Goal: Task Accomplishment & Management: Manage account settings

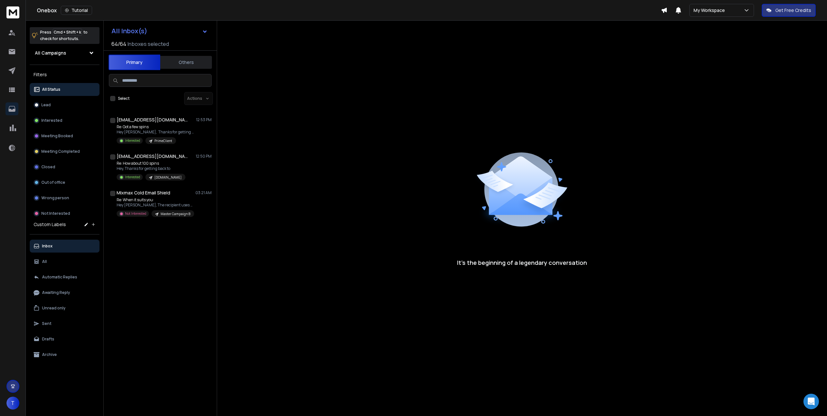
click at [158, 245] on div "[EMAIL_ADDRESS][DOMAIN_NAME] 12:53 PM Re: Got a few spins Hey [PERSON_NAME], Th…" at bounding box center [160, 187] width 113 height 152
click at [12, 74] on icon at bounding box center [11, 71] width 7 height 7
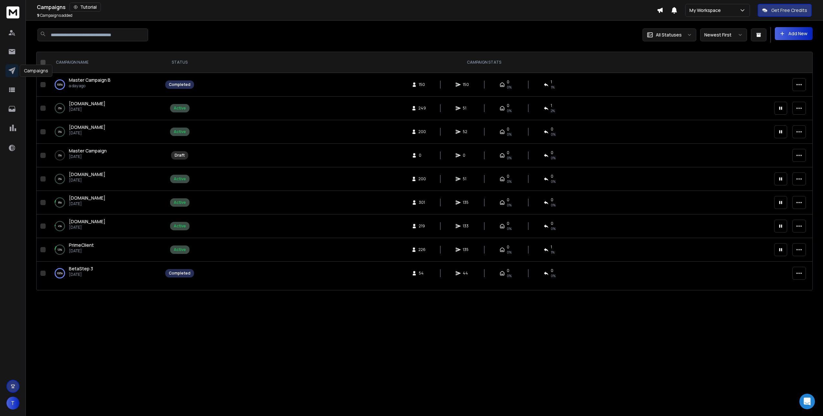
click at [308, 333] on div "Campaigns 9 Campaigns Added All Statuses Newest First Add New CAMPAIGN NAME STA…" at bounding box center [424, 235] width 776 height 416
click at [9, 108] on icon at bounding box center [11, 109] width 7 height 6
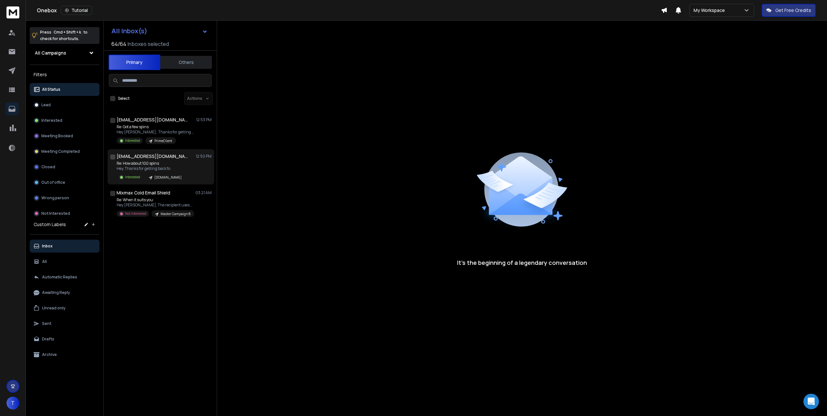
click at [188, 158] on div "[EMAIL_ADDRESS][DOMAIN_NAME] 12:50 PM" at bounding box center [164, 156] width 95 height 6
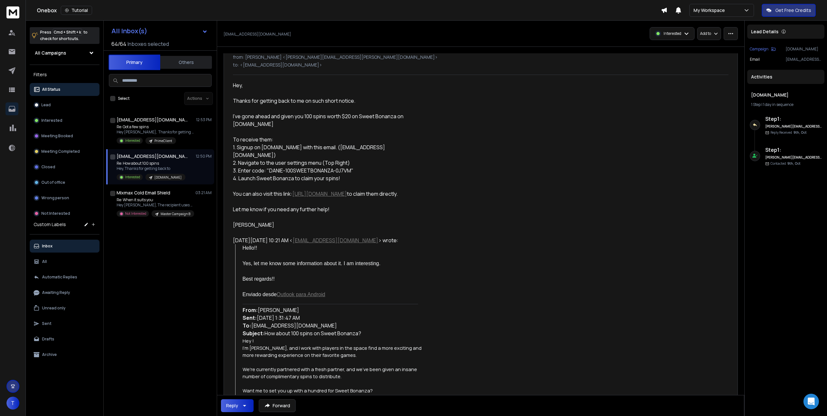
scroll to position [131, 0]
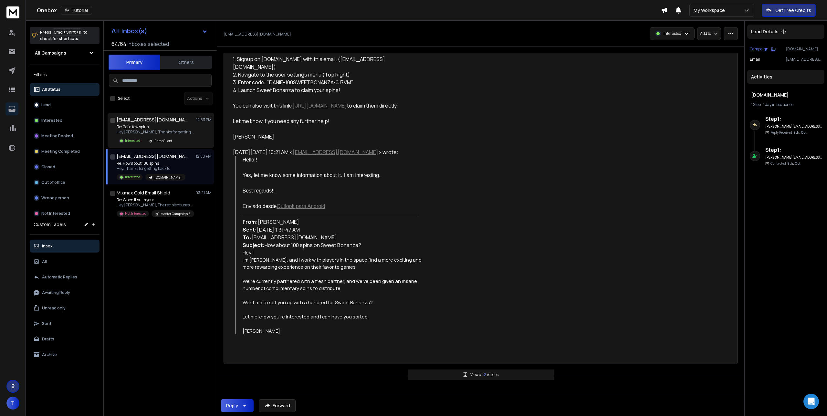
click at [171, 134] on p "Hey [PERSON_NAME], Thanks for getting back" at bounding box center [156, 132] width 78 height 5
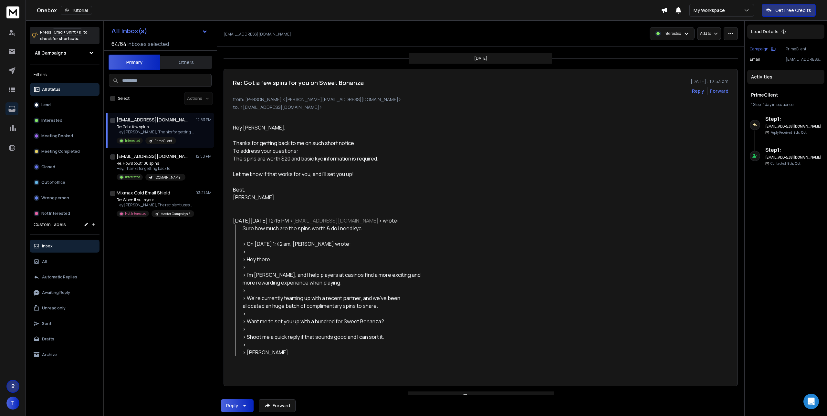
click at [303, 223] on div "[DATE][DATE] 12:15 PM < [EMAIL_ADDRESS][DOMAIN_NAME] > wrote:" at bounding box center [327, 221] width 189 height 8
click at [308, 260] on div "Sure how much are the spins worth & do i need kyc > On [DATE] 1:42 am, [PERSON_…" at bounding box center [328, 291] width 186 height 132
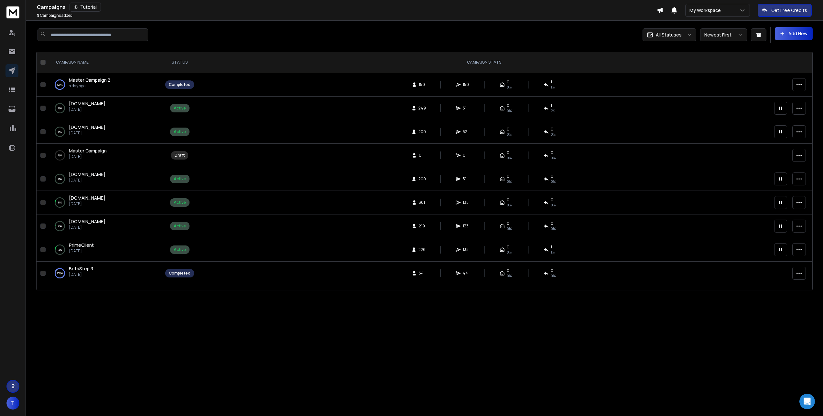
drag, startPoint x: 795, startPoint y: 154, endPoint x: 795, endPoint y: 160, distance: 6.1
click at [795, 154] on button "button" at bounding box center [799, 155] width 14 height 13
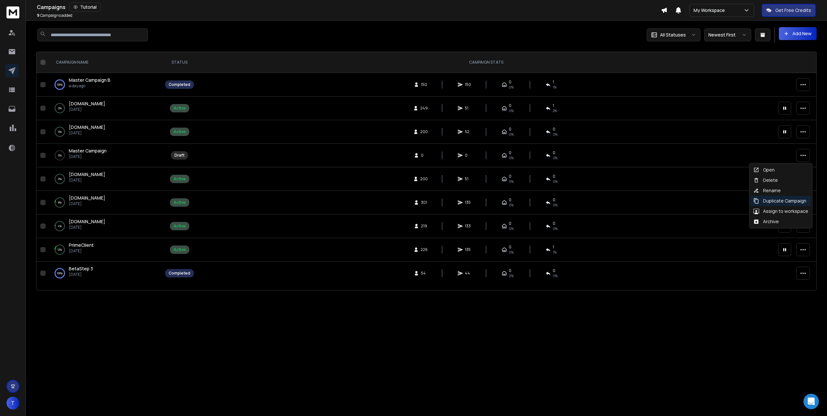
click at [775, 199] on div "Duplicate Campaign" at bounding box center [780, 201] width 53 height 6
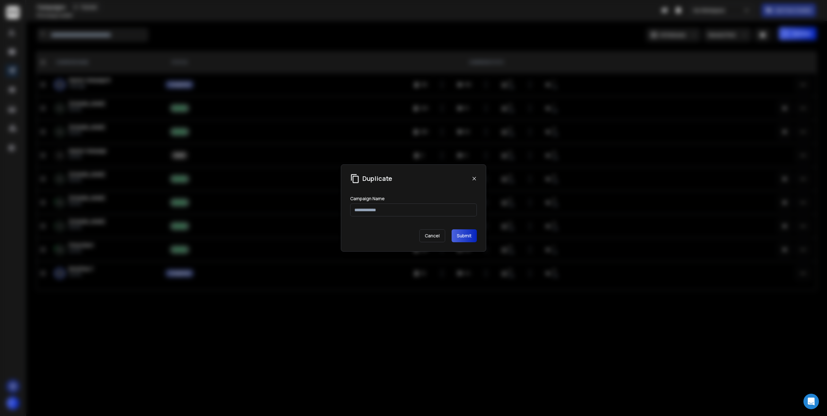
click at [409, 212] on input "text" at bounding box center [413, 210] width 127 height 13
click at [400, 208] on input "text" at bounding box center [413, 210] width 127 height 13
type input "**********"
click at [463, 228] on form "**********" at bounding box center [413, 219] width 127 height 46
click at [463, 232] on button "Submit" at bounding box center [464, 235] width 25 height 13
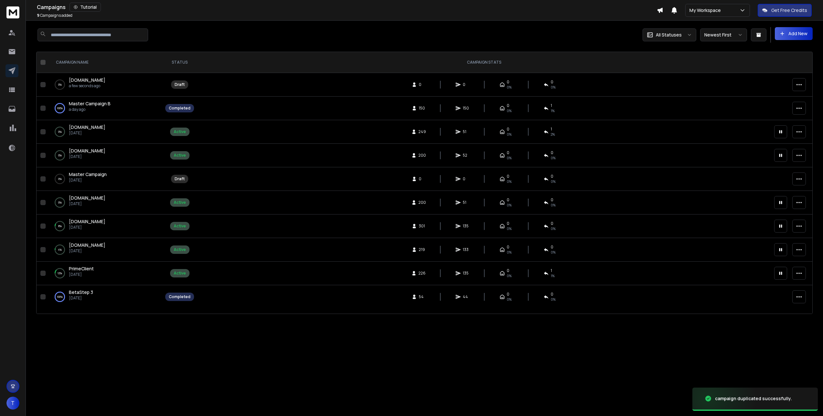
click at [126, 81] on div "0 % [DOMAIN_NAME] a few seconds ago" at bounding box center [105, 85] width 100 height 16
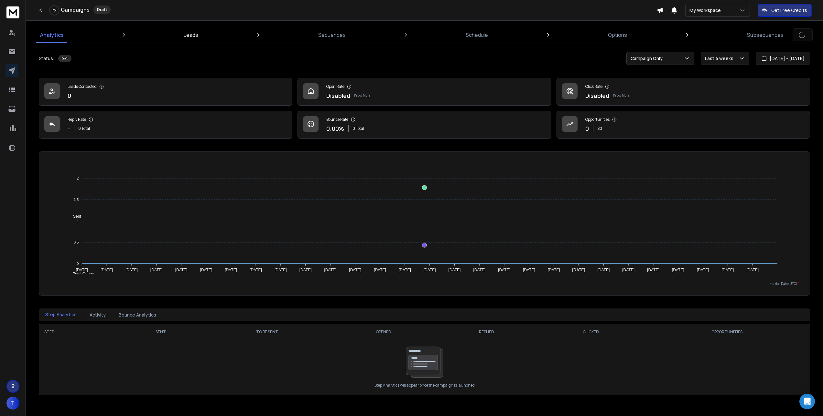
click at [180, 35] on link "Leads" at bounding box center [191, 35] width 22 height 16
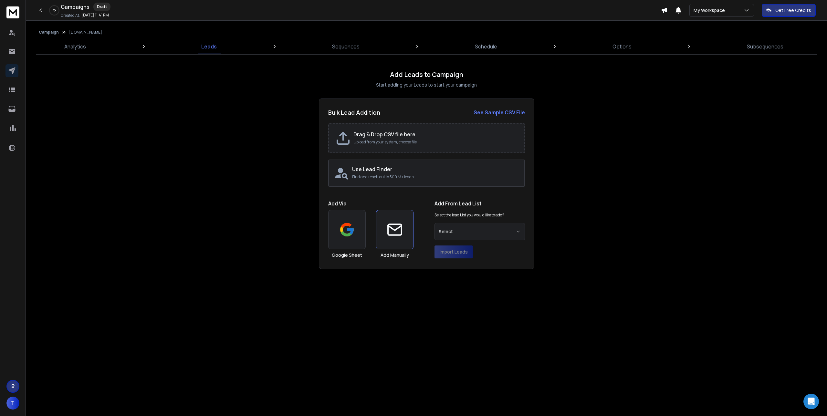
click at [397, 231] on icon at bounding box center [395, 229] width 16 height 19
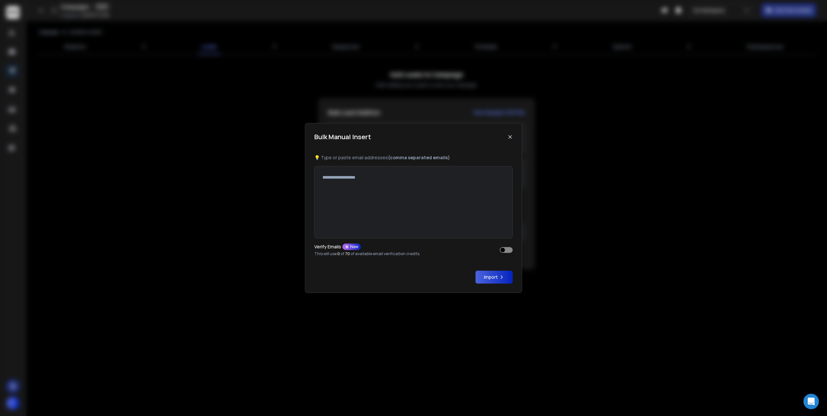
click at [380, 185] on textarea at bounding box center [413, 202] width 198 height 72
paste textarea "**********"
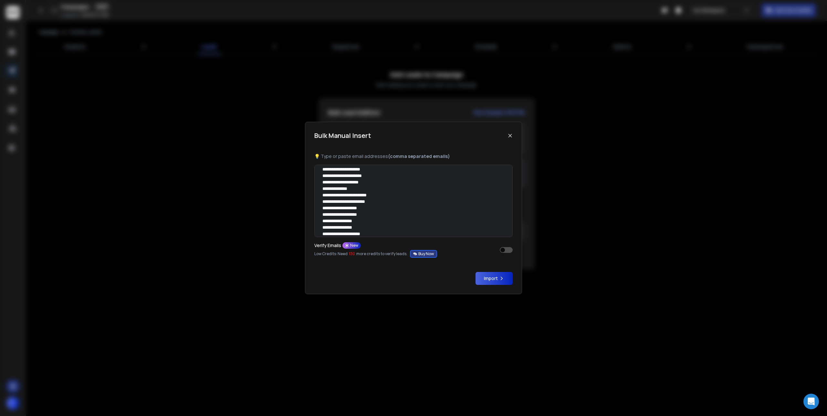
type textarea "**********"
click at [493, 280] on button "Import" at bounding box center [494, 278] width 37 height 13
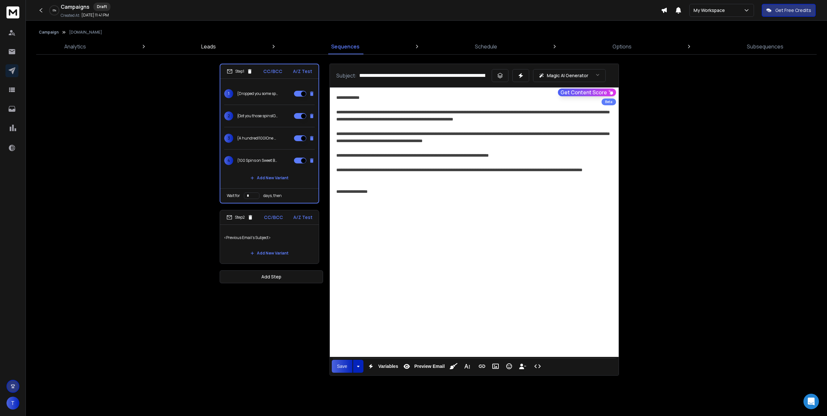
click at [208, 45] on p "Leads" at bounding box center [208, 47] width 15 height 8
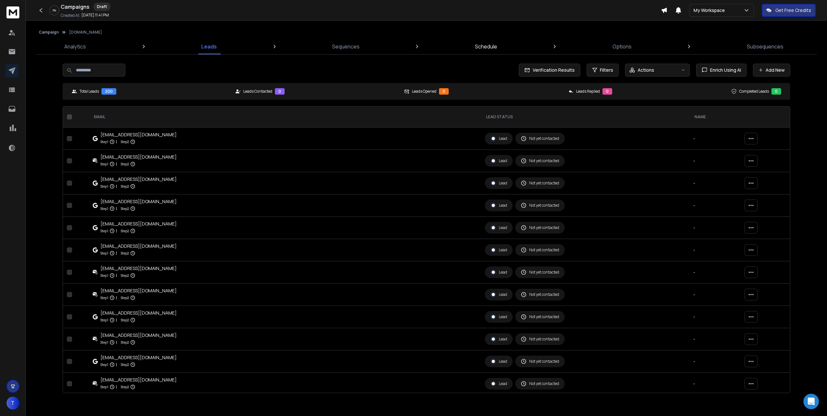
click at [479, 47] on p "Schedule" at bounding box center [486, 47] width 22 height 8
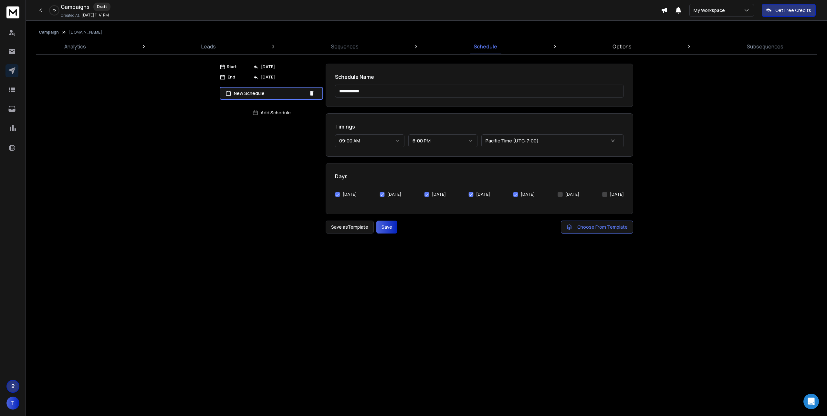
click at [613, 46] on p "Options" at bounding box center [622, 47] width 19 height 8
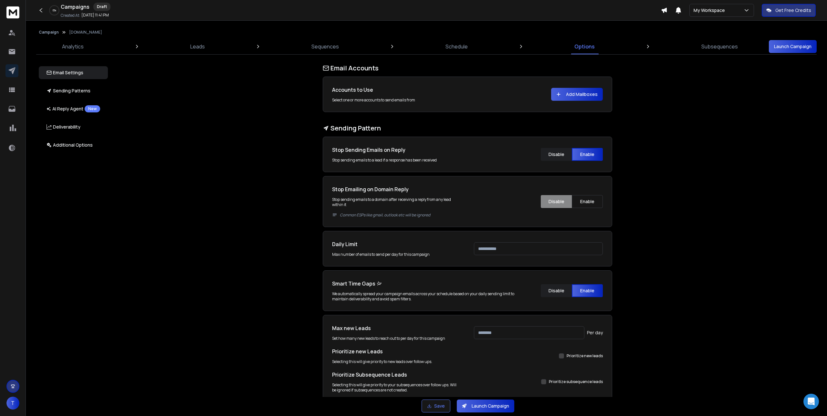
click at [567, 97] on button "Add Mailboxes" at bounding box center [577, 94] width 52 height 13
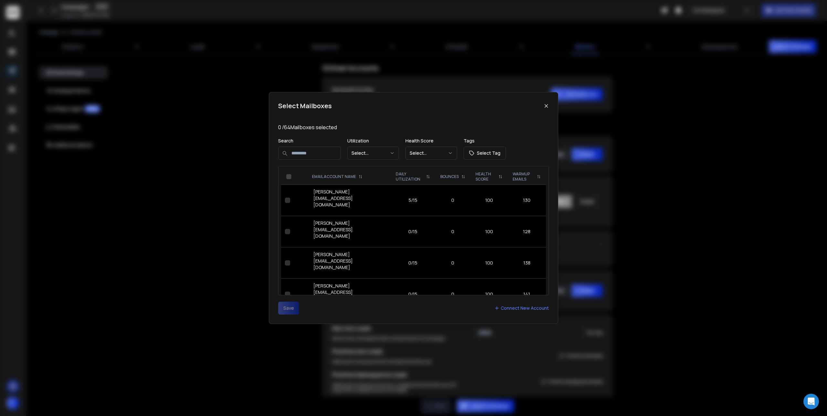
click at [318, 156] on input at bounding box center [309, 153] width 63 height 13
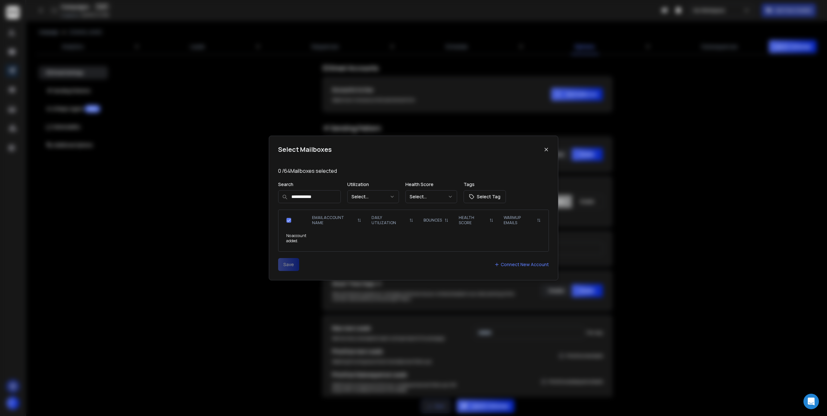
drag, startPoint x: 311, startPoint y: 196, endPoint x: 337, endPoint y: 199, distance: 25.7
click at [337, 199] on input "**********" at bounding box center [309, 196] width 63 height 13
type input "*********"
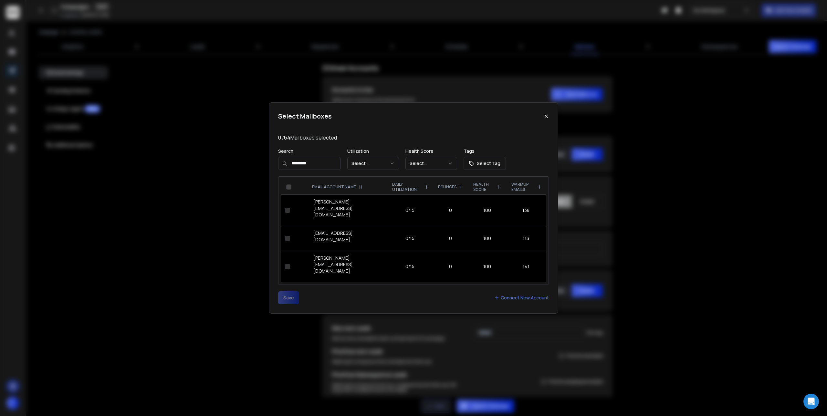
click at [316, 170] on input "*********" at bounding box center [309, 163] width 63 height 13
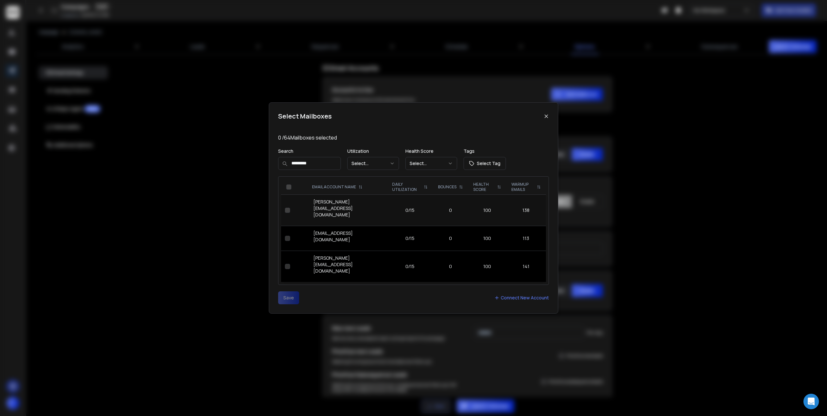
click at [286, 213] on button "button" at bounding box center [287, 210] width 5 height 5
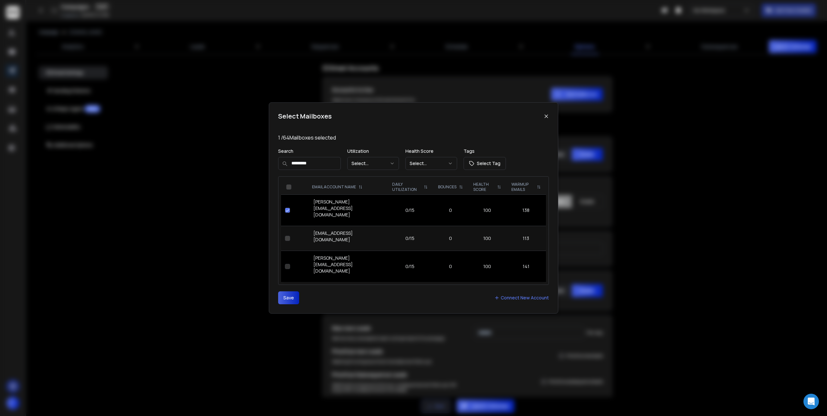
click at [286, 237] on button "button" at bounding box center [287, 238] width 5 height 5
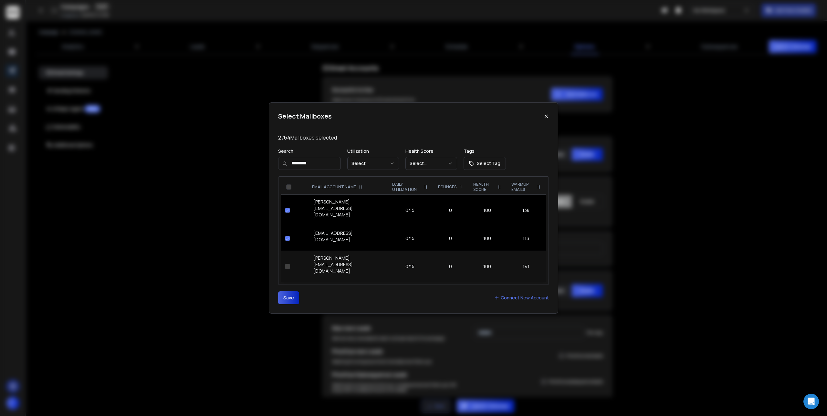
click at [287, 264] on button "button" at bounding box center [287, 266] width 5 height 5
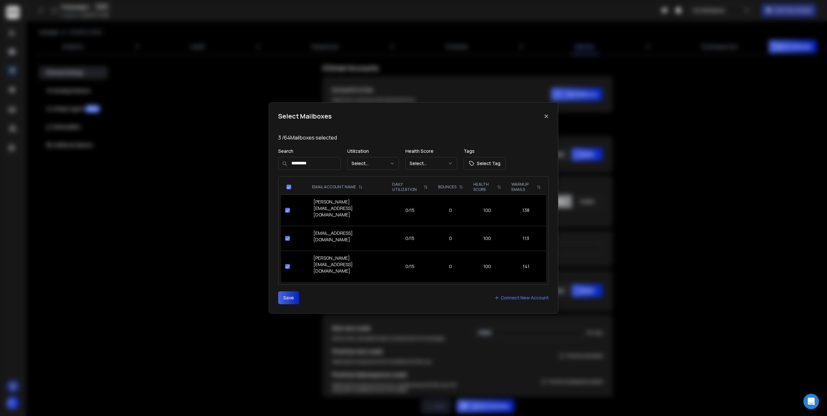
click at [285, 292] on button "Save" at bounding box center [288, 298] width 21 height 13
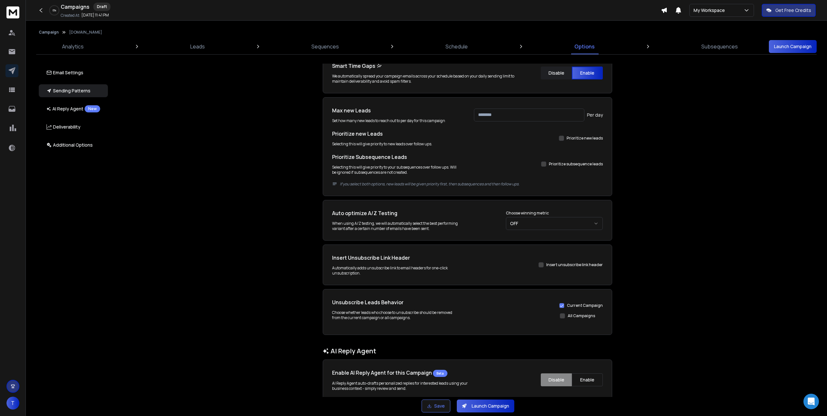
scroll to position [309, 0]
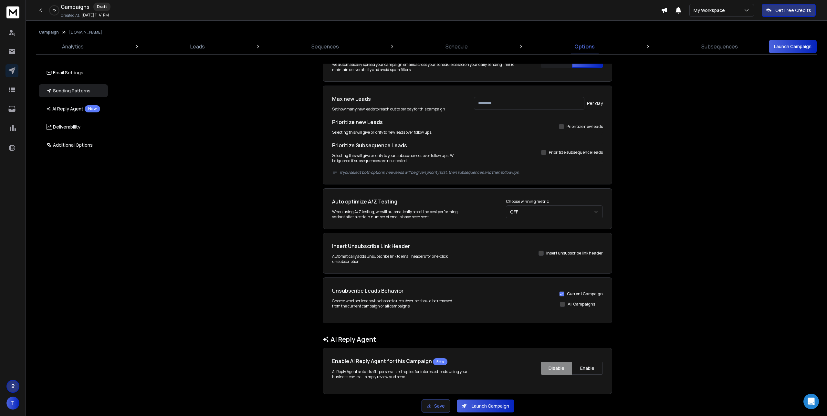
click at [538, 214] on button "OFF" at bounding box center [554, 212] width 97 height 13
select select "**********"
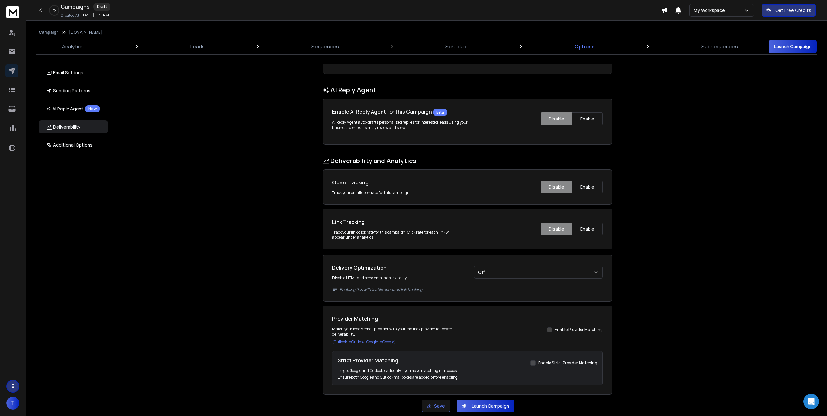
scroll to position [561, 0]
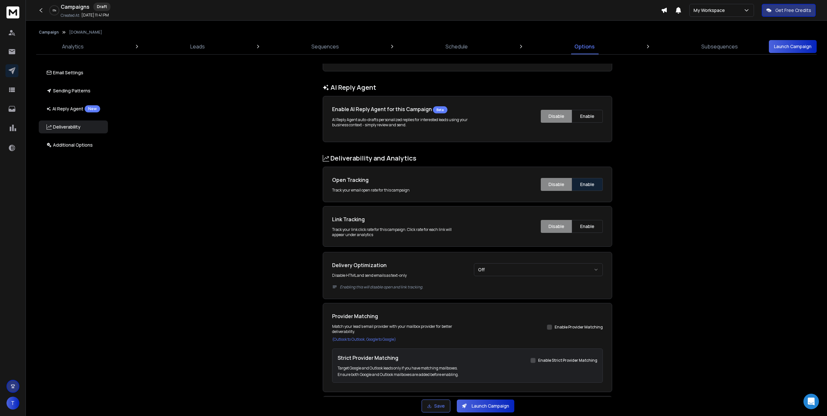
click at [587, 185] on button "Enable" at bounding box center [587, 184] width 31 height 13
click at [584, 226] on button "Enable" at bounding box center [587, 226] width 31 height 13
click at [541, 182] on button "Disable" at bounding box center [556, 184] width 31 height 13
click at [553, 220] on div "Link Tracking Track your link click rate for this campaign. Click rate for each…" at bounding box center [467, 227] width 271 height 22
click at [546, 217] on div "Link Tracking Track your link click rate for this campaign. Click rate for each…" at bounding box center [467, 227] width 271 height 22
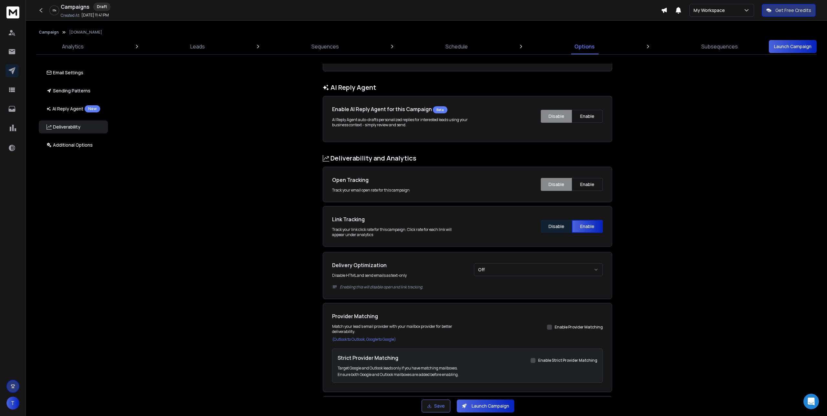
click at [547, 222] on button "Disable" at bounding box center [556, 226] width 31 height 13
click at [527, 271] on button "Off" at bounding box center [538, 269] width 129 height 13
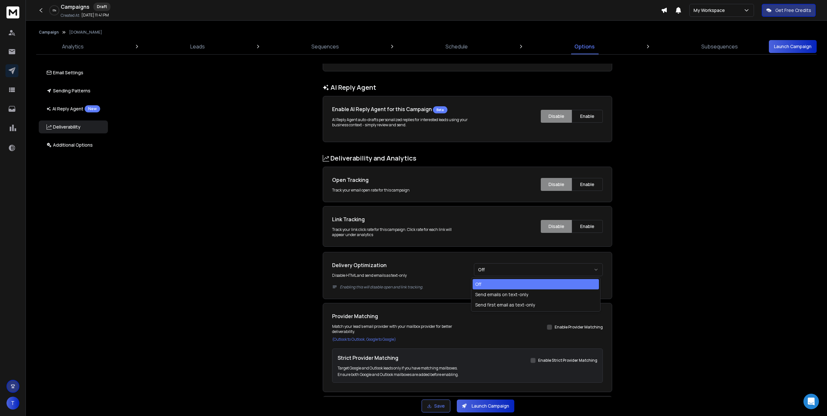
select select "*"
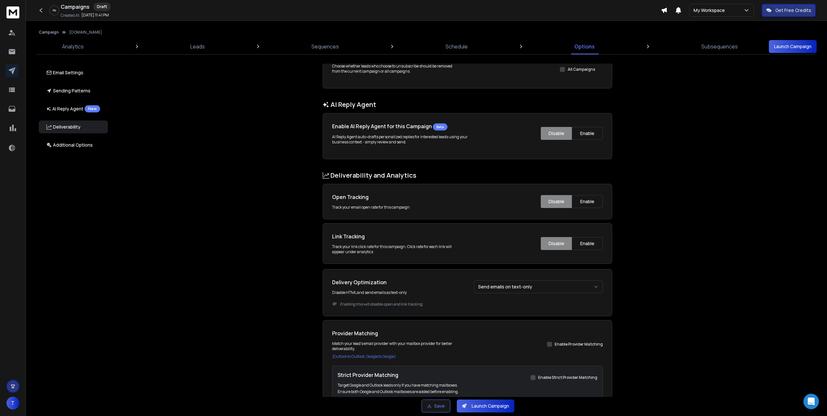
scroll to position [687, 0]
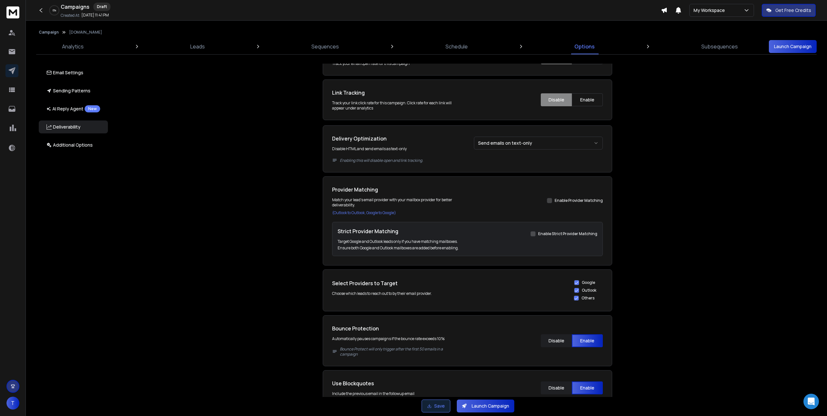
click at [437, 400] on button "Save" at bounding box center [436, 406] width 29 height 13
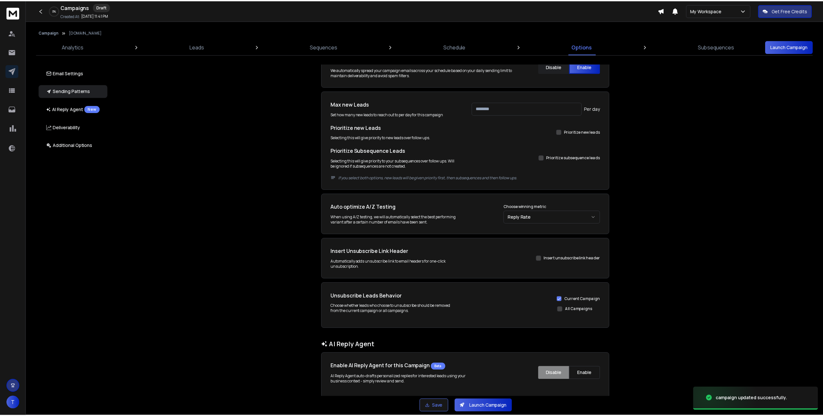
scroll to position [0, 0]
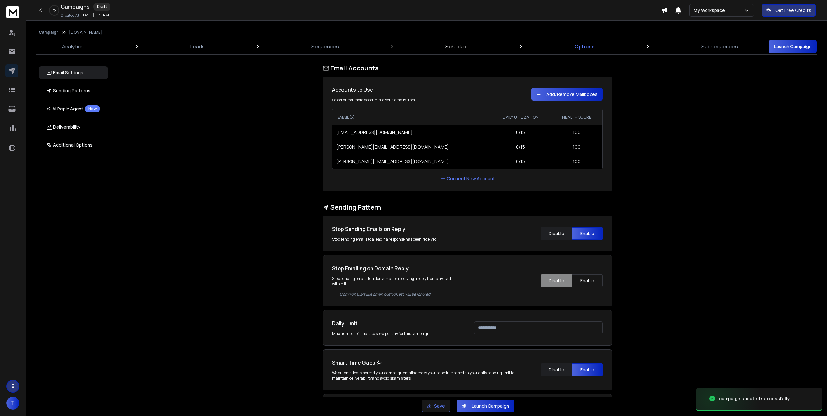
click at [446, 46] on p "Schedule" at bounding box center [457, 47] width 22 height 8
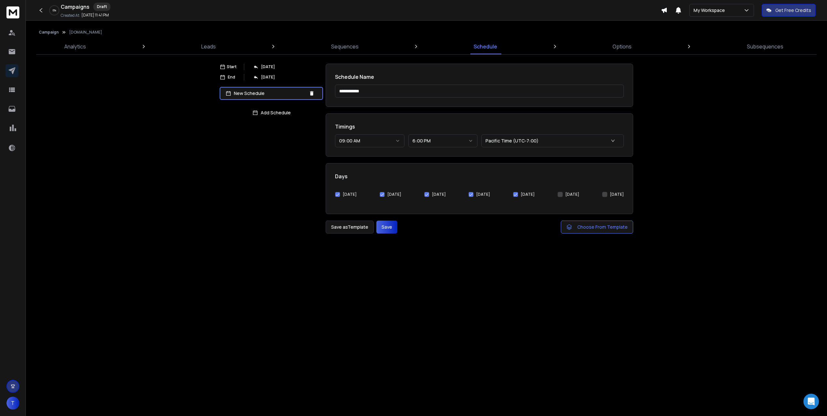
click at [77, 86] on div "**********" at bounding box center [426, 148] width 781 height 175
click at [43, 10] on icon at bounding box center [41, 10] width 6 height 6
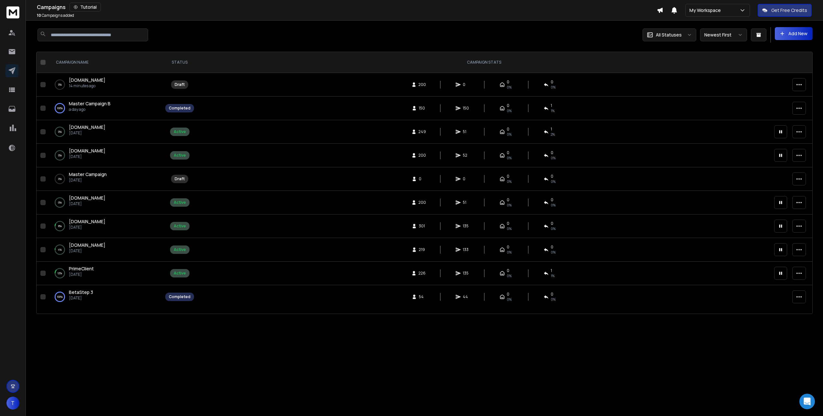
click at [802, 178] on button "button" at bounding box center [799, 179] width 14 height 13
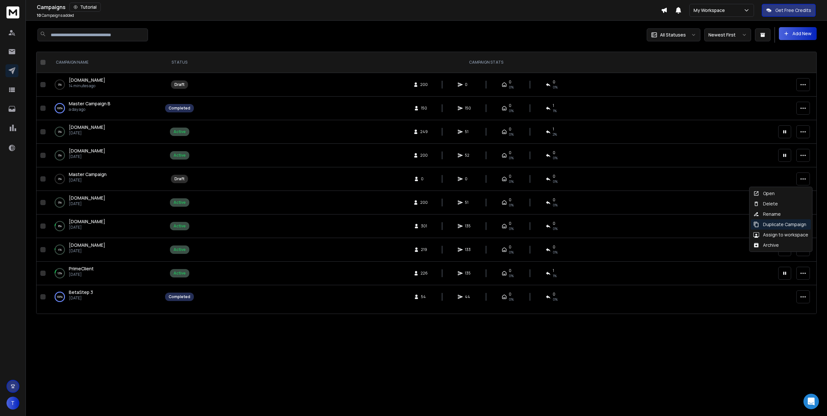
click at [777, 225] on div "Duplicate Campaign" at bounding box center [780, 224] width 53 height 6
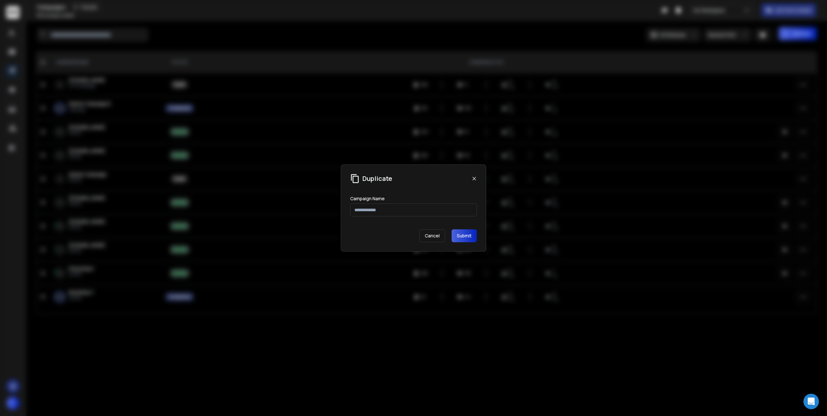
click at [413, 212] on input "text" at bounding box center [413, 210] width 127 height 13
type input "**********"
click at [465, 231] on button "Submit" at bounding box center [464, 235] width 25 height 13
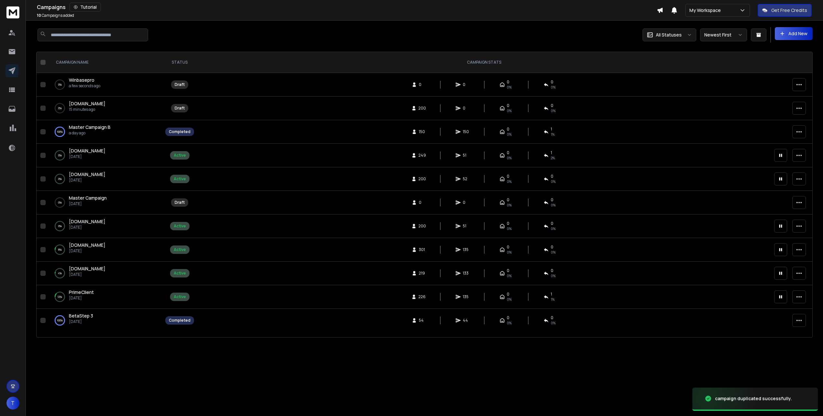
click at [135, 81] on div "0 % Winbasepro a few seconds ago" at bounding box center [105, 85] width 100 height 16
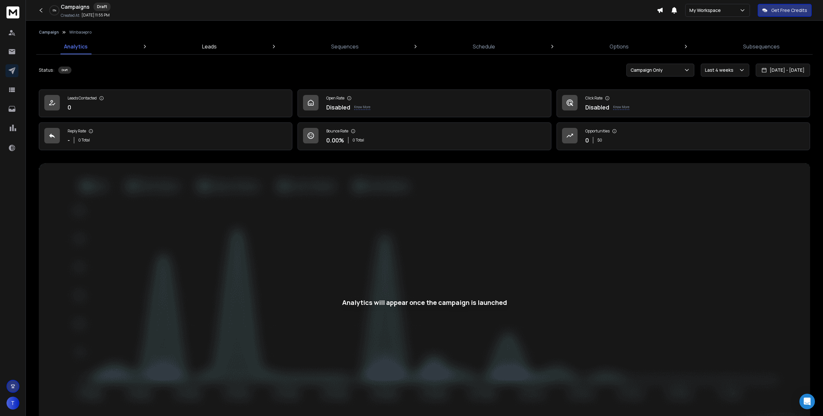
click at [210, 48] on p "Leads" at bounding box center [209, 47] width 15 height 8
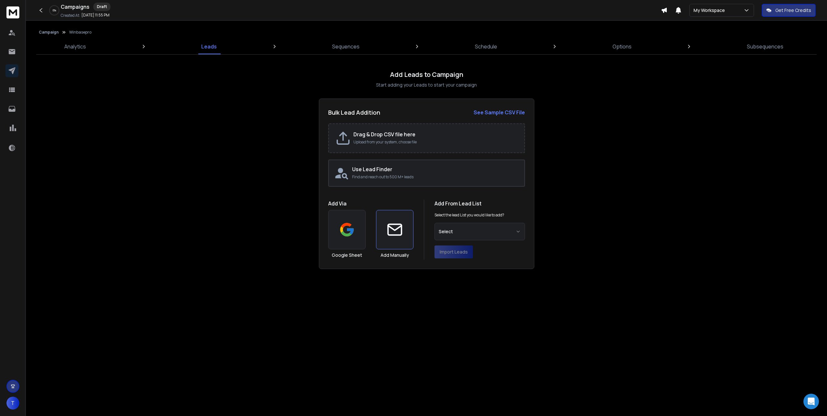
click at [392, 222] on icon at bounding box center [395, 229] width 16 height 19
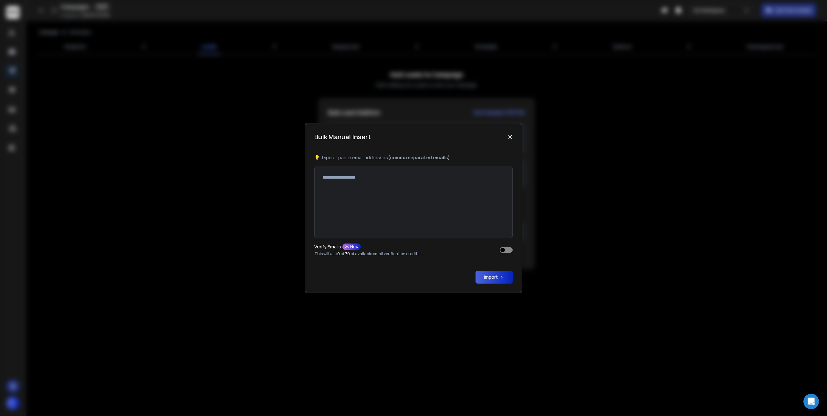
click at [372, 191] on textarea at bounding box center [413, 202] width 198 height 72
paste textarea "**********"
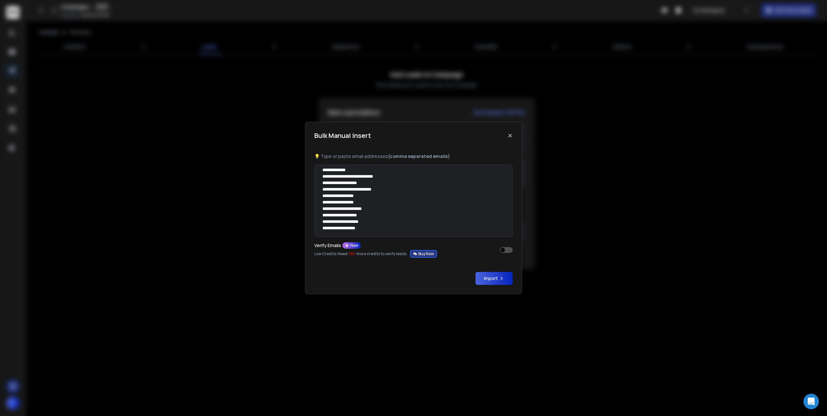
scroll to position [1237, 0]
type textarea "**********"
click at [486, 279] on button "Import" at bounding box center [494, 278] width 37 height 13
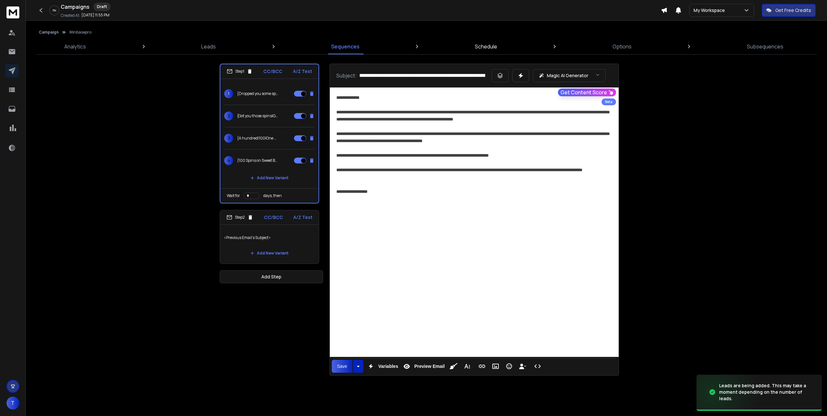
click at [488, 45] on p "Schedule" at bounding box center [486, 47] width 22 height 8
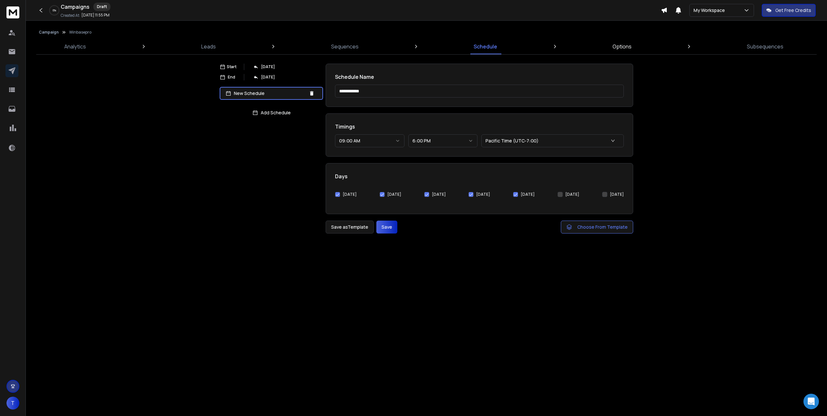
click at [618, 47] on p "Options" at bounding box center [622, 47] width 19 height 8
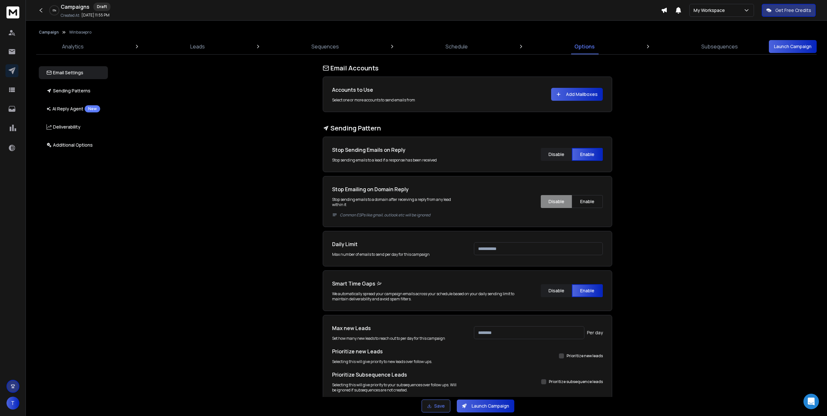
click at [574, 93] on button "Add Mailboxes" at bounding box center [577, 94] width 52 height 13
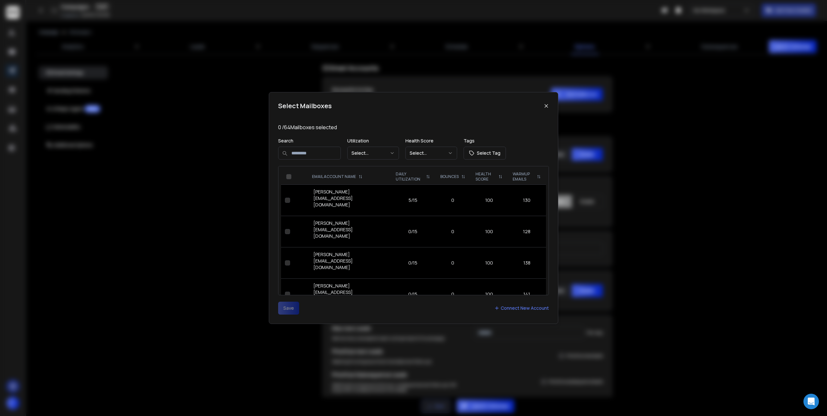
click at [303, 153] on input at bounding box center [309, 153] width 63 height 13
type input "**********"
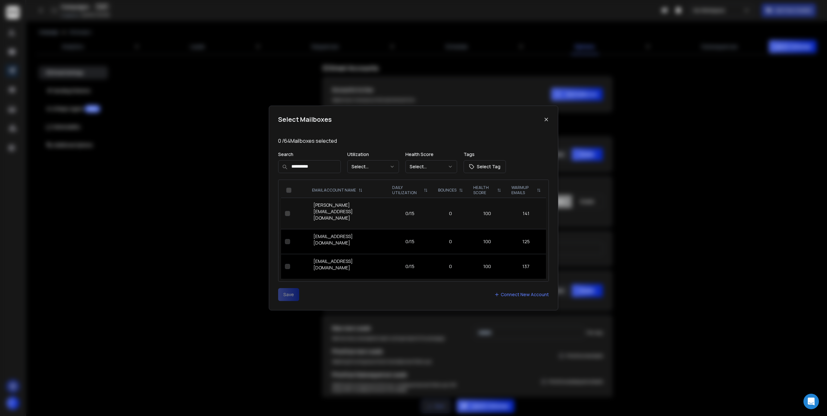
click at [288, 216] on button "button" at bounding box center [287, 213] width 5 height 5
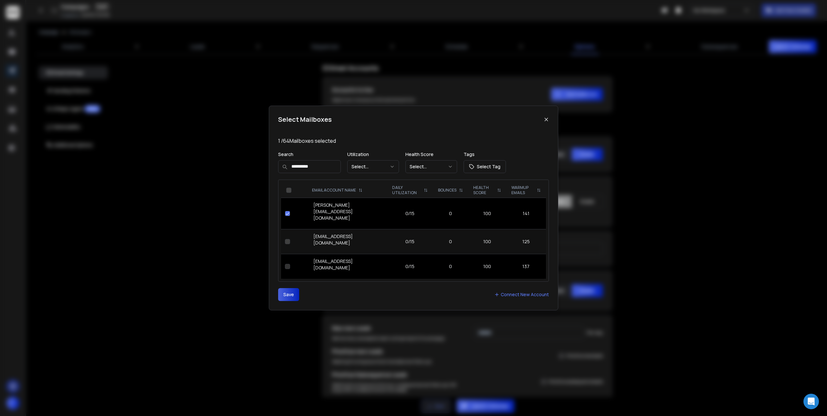
click at [288, 239] on button "button" at bounding box center [287, 241] width 5 height 5
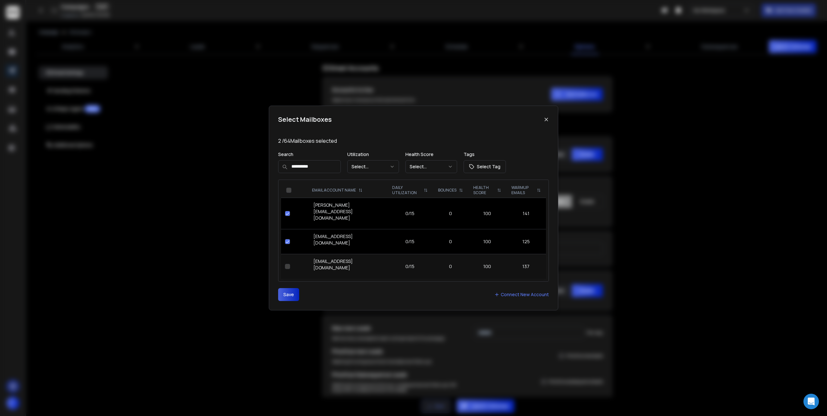
click at [286, 264] on button "button" at bounding box center [287, 266] width 5 height 5
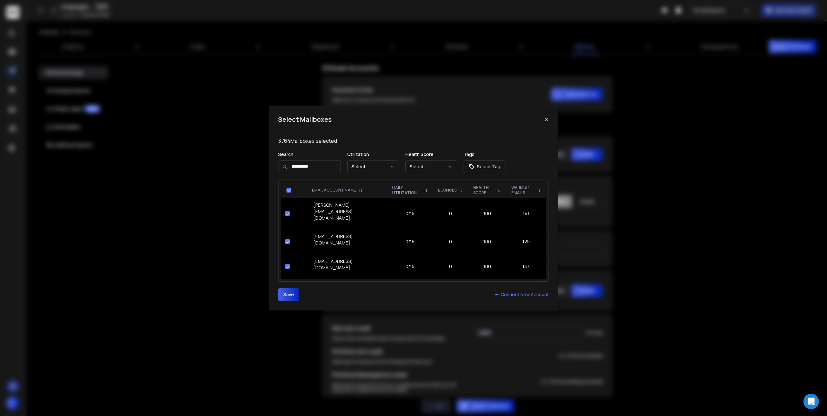
click at [287, 288] on button "Save" at bounding box center [288, 294] width 21 height 13
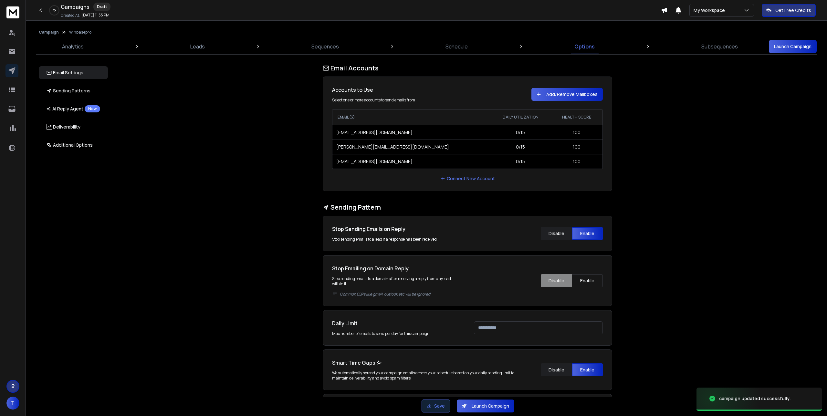
click at [434, 405] on button "Save" at bounding box center [436, 406] width 29 height 13
click at [40, 11] on icon at bounding box center [41, 10] width 6 height 6
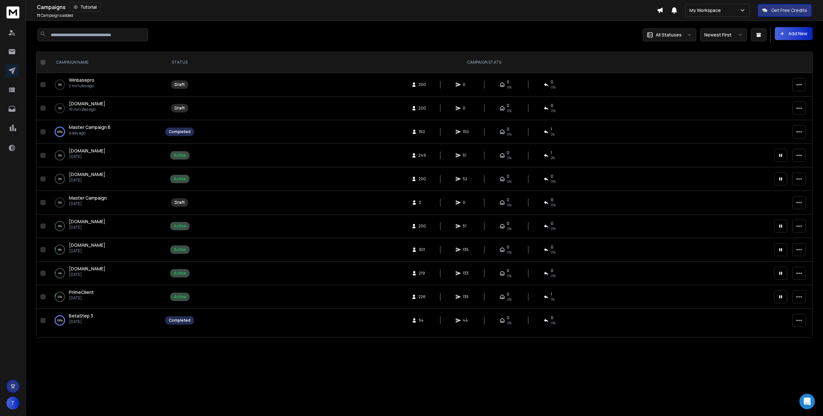
click at [797, 202] on icon "button" at bounding box center [798, 202] width 5 height 1
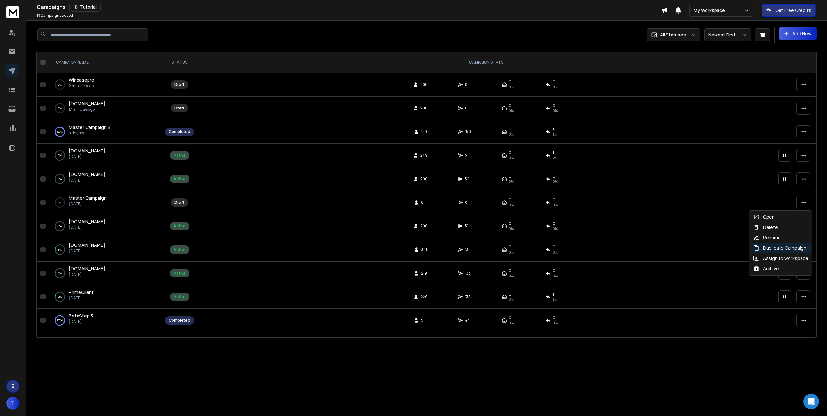
click at [776, 250] on div "Duplicate Campaign" at bounding box center [780, 248] width 53 height 6
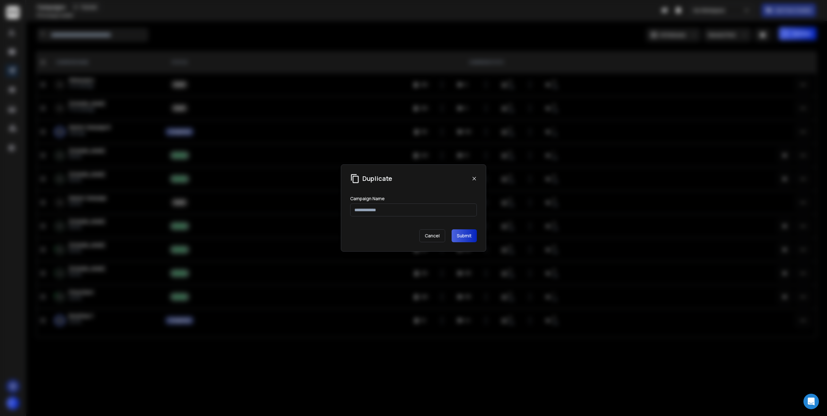
click at [383, 206] on input "text" at bounding box center [413, 210] width 127 height 13
type input "**********"
click at [461, 232] on button "Submit" at bounding box center [464, 235] width 25 height 13
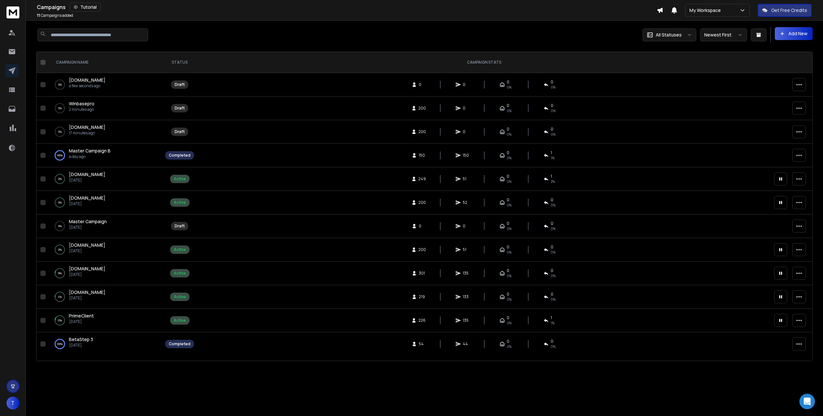
click at [98, 79] on span "[DOMAIN_NAME]" at bounding box center [87, 80] width 37 height 6
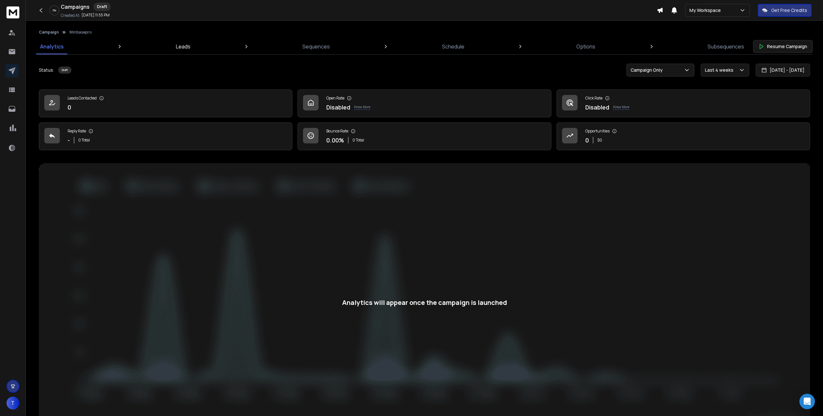
click at [179, 49] on p "Leads" at bounding box center [183, 47] width 15 height 8
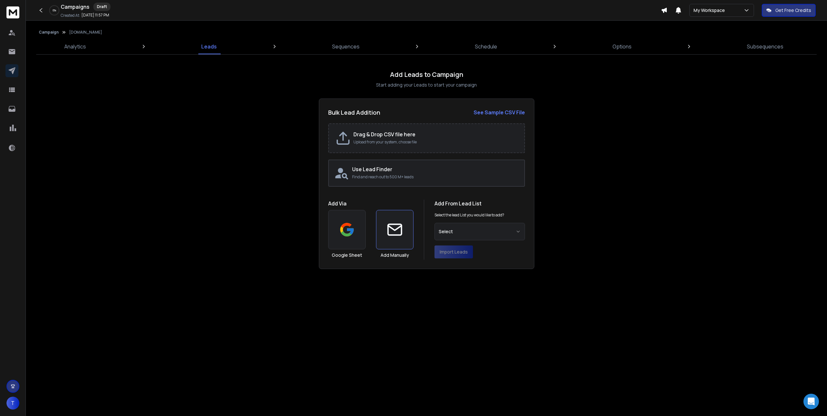
click at [405, 232] on div at bounding box center [394, 229] width 37 height 39
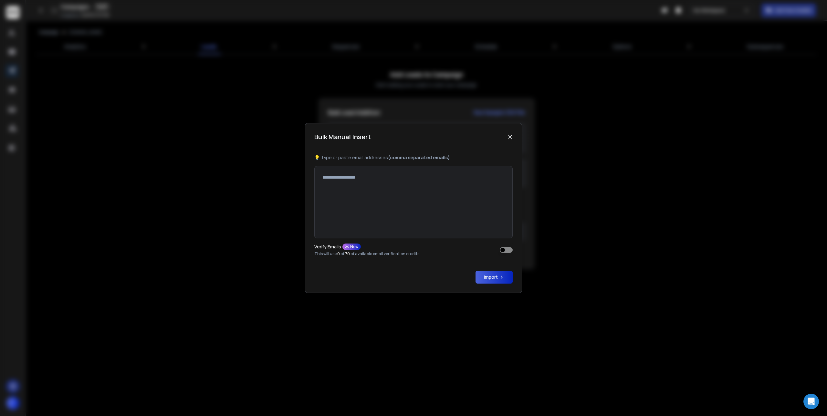
click at [348, 194] on textarea at bounding box center [413, 202] width 198 height 72
paste textarea "**********"
type textarea "**********"
click at [483, 279] on button "Import" at bounding box center [494, 278] width 37 height 13
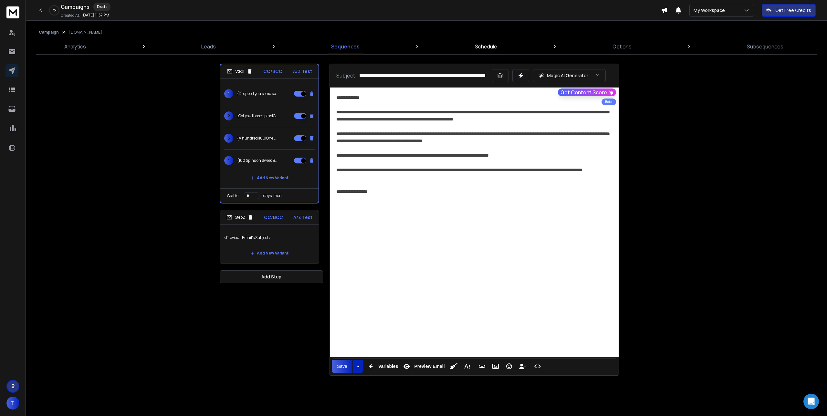
click at [477, 46] on p "Schedule" at bounding box center [486, 47] width 22 height 8
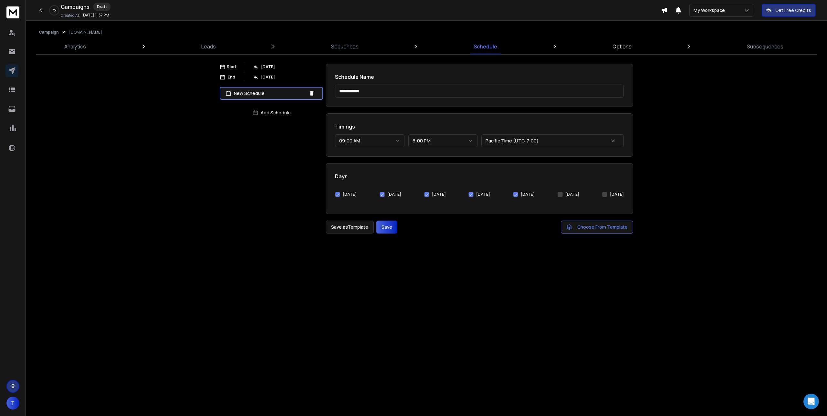
click at [626, 45] on p "Options" at bounding box center [622, 47] width 19 height 8
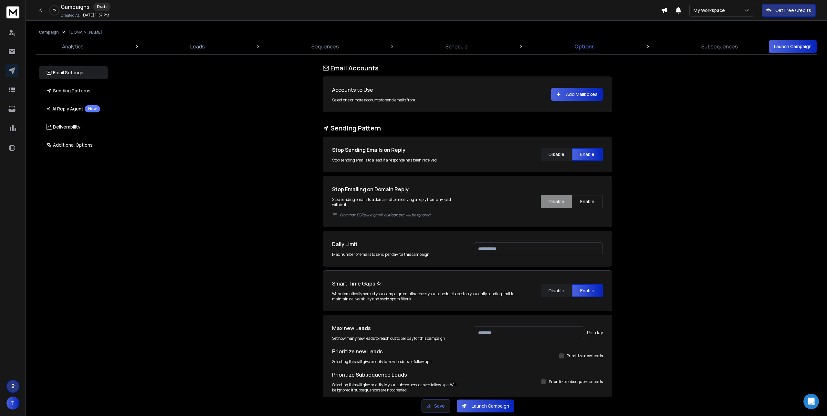
click at [575, 95] on button "Add Mailboxes" at bounding box center [577, 94] width 52 height 13
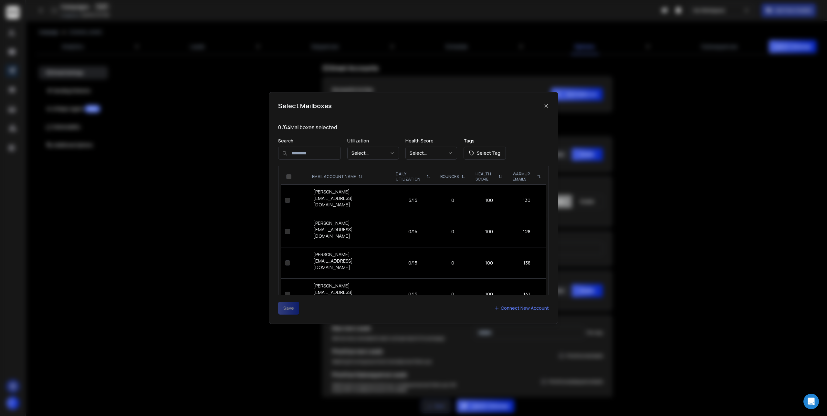
click at [325, 156] on input at bounding box center [309, 153] width 63 height 13
type input "**********"
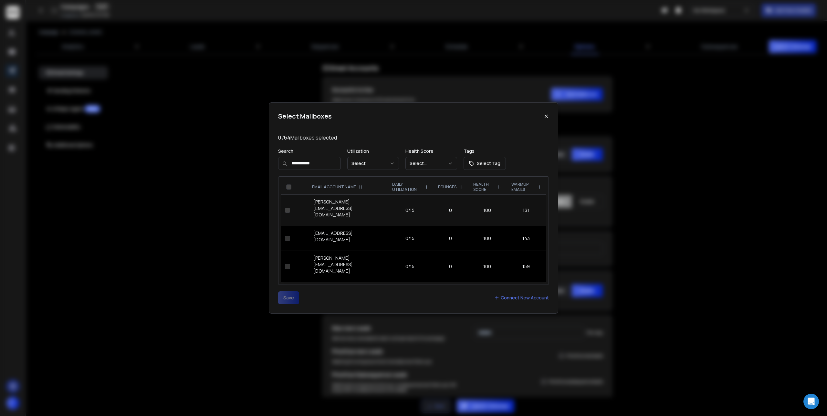
click at [287, 213] on button "button" at bounding box center [287, 210] width 5 height 5
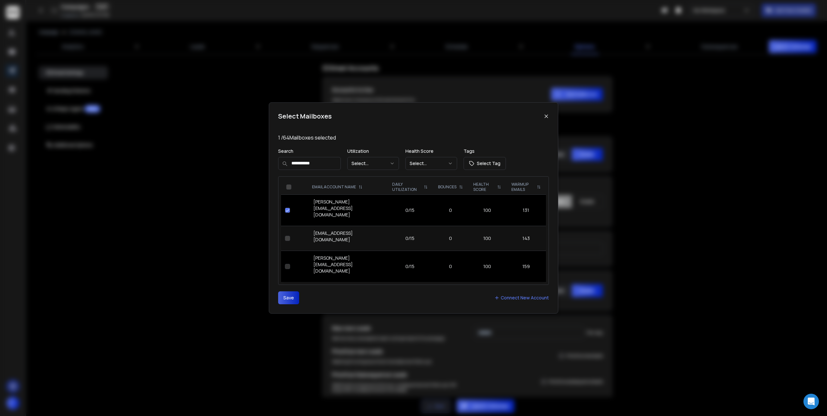
click at [288, 237] on button "button" at bounding box center [287, 238] width 5 height 5
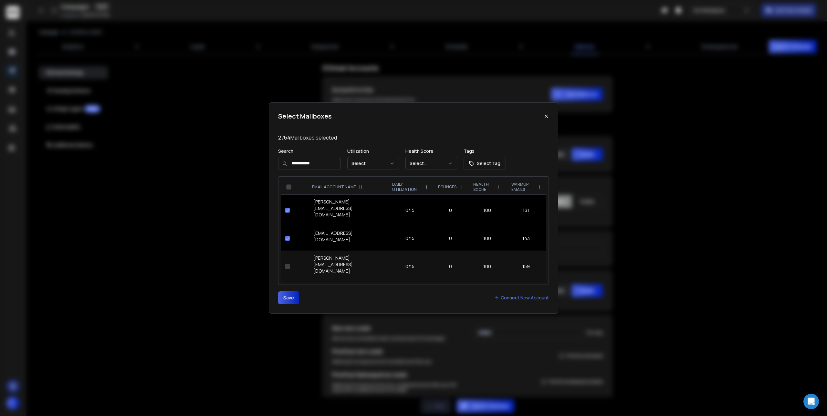
click at [288, 264] on button "button" at bounding box center [287, 266] width 5 height 5
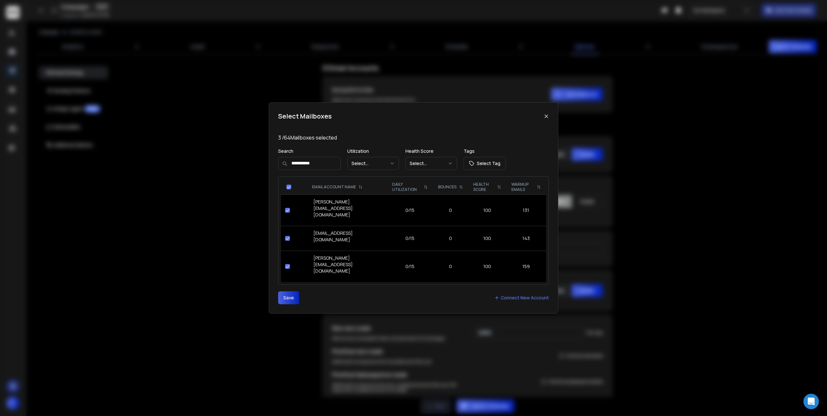
click at [288, 292] on button "Save" at bounding box center [288, 298] width 21 height 13
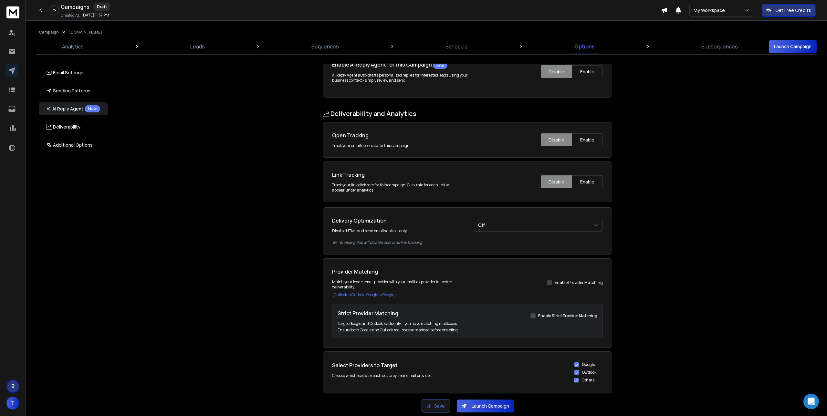
scroll to position [608, 0]
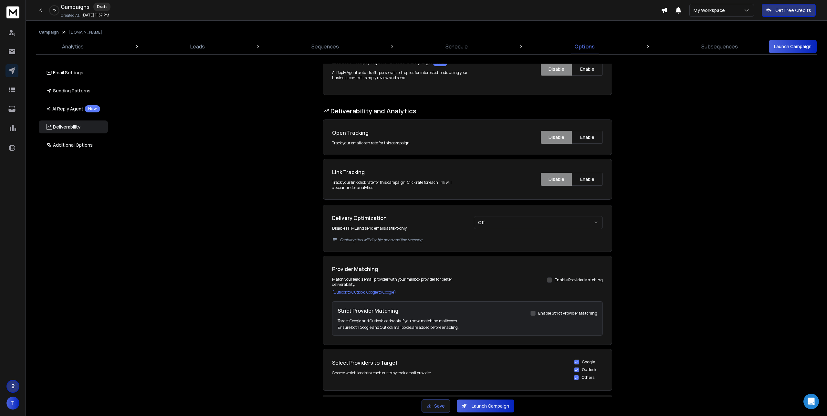
click at [549, 226] on button "Off" at bounding box center [538, 222] width 129 height 13
select select "*"
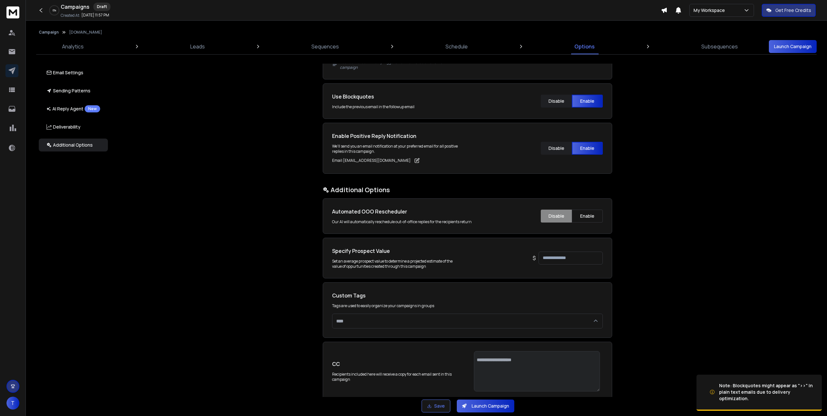
scroll to position [1045, 0]
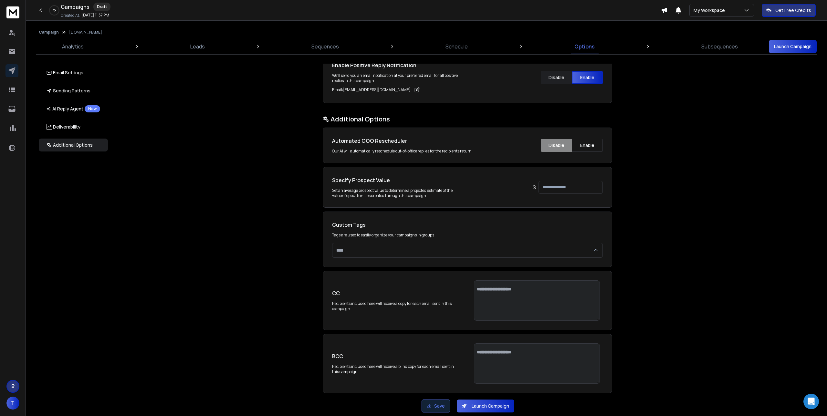
click at [439, 406] on button "Save" at bounding box center [436, 406] width 29 height 13
click at [47, 33] on button "Campaign" at bounding box center [49, 32] width 20 height 5
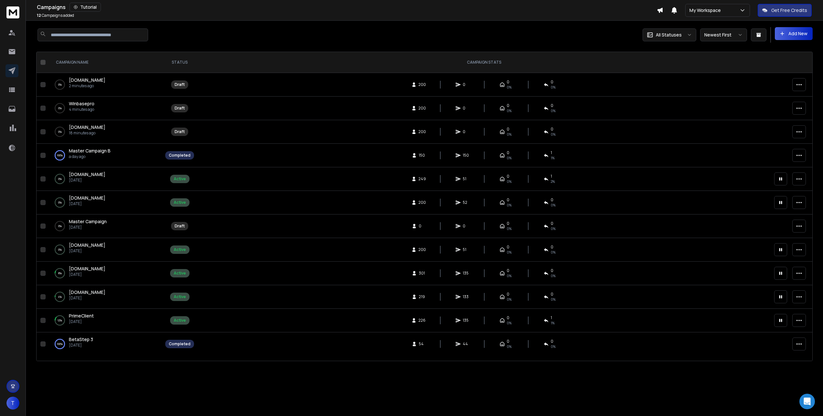
click at [87, 102] on span "Winbasepro" at bounding box center [82, 104] width 26 height 6
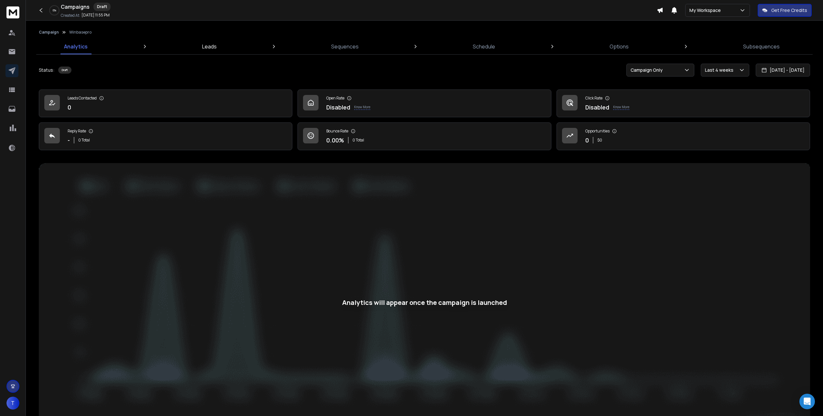
click at [211, 48] on p "Leads" at bounding box center [209, 47] width 15 height 8
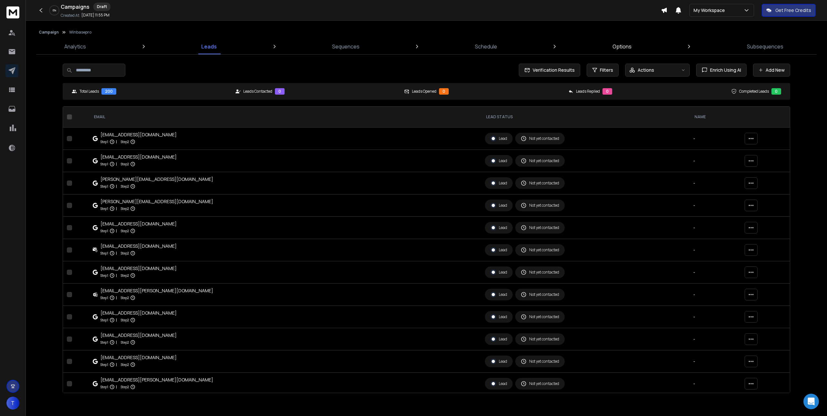
click at [631, 45] on p "Options" at bounding box center [622, 47] width 19 height 8
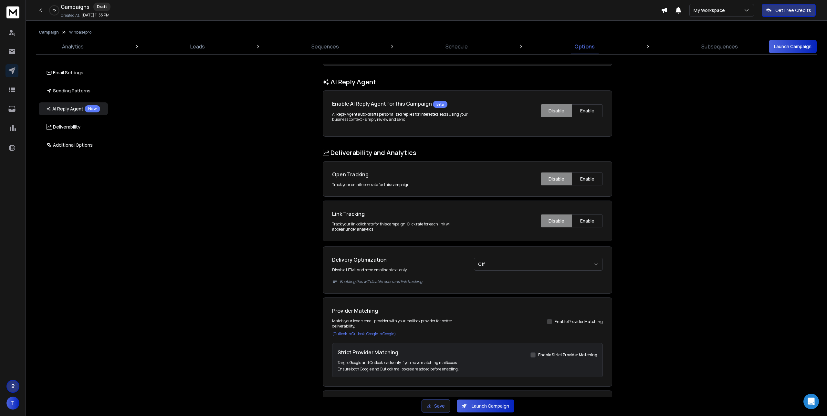
scroll to position [575, 0]
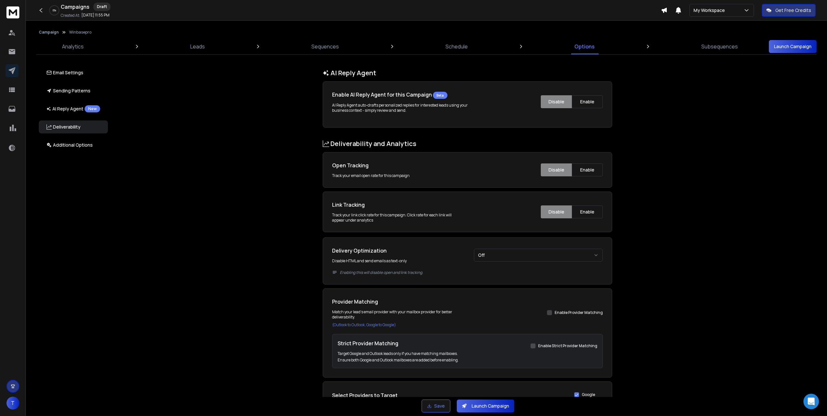
click at [520, 253] on button "Off" at bounding box center [538, 255] width 129 height 13
select select "*"
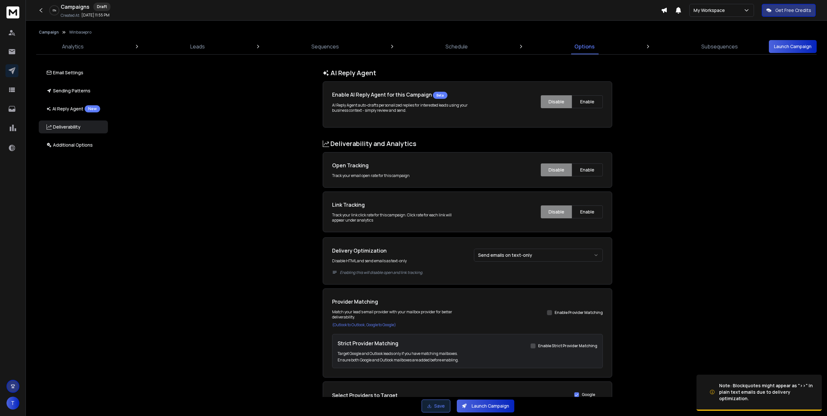
click at [430, 407] on icon "submit" at bounding box center [429, 406] width 5 height 5
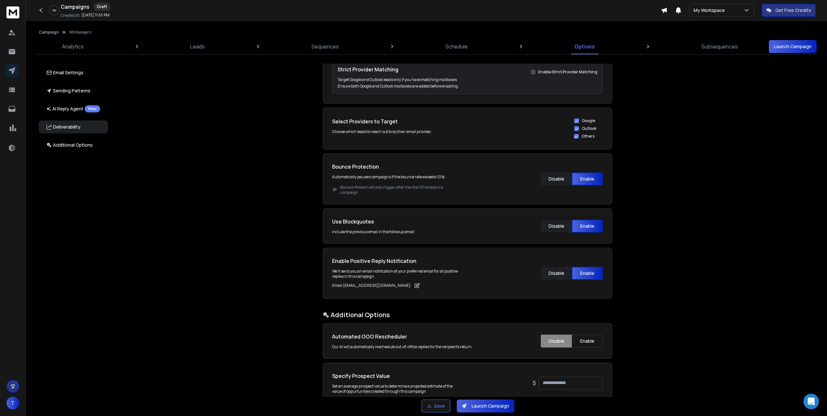
scroll to position [1045, 0]
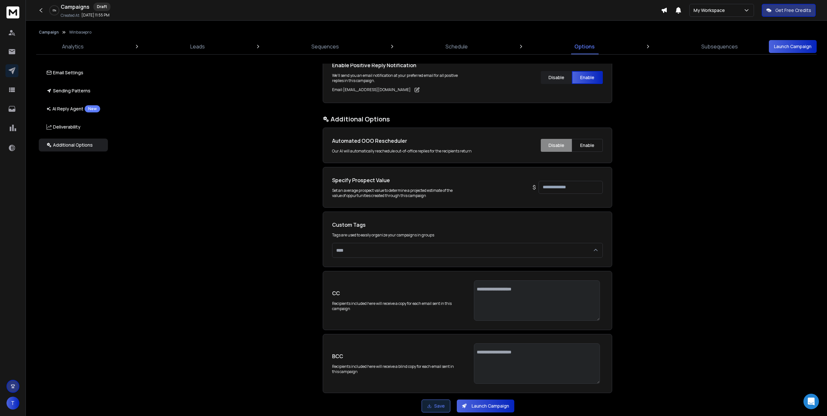
click at [438, 405] on button "Save" at bounding box center [436, 406] width 29 height 13
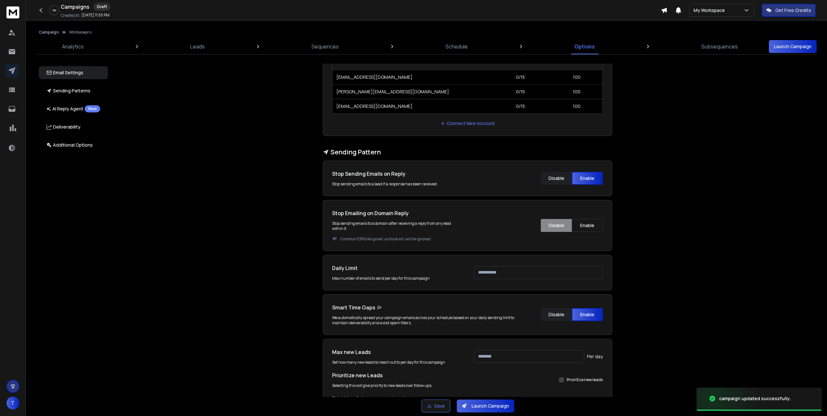
scroll to position [0, 0]
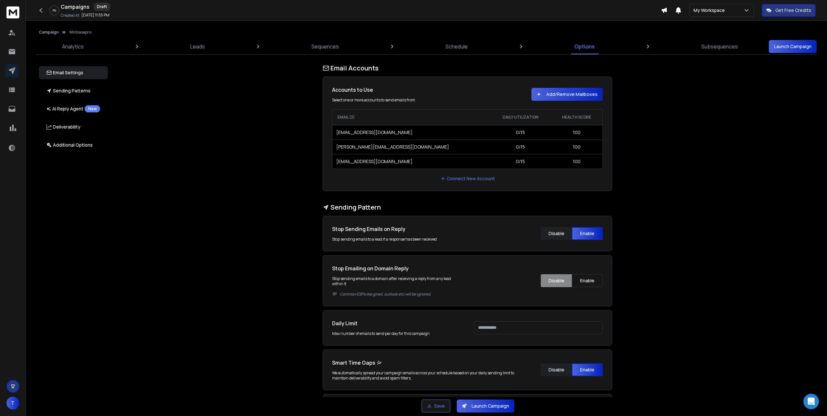
click at [53, 32] on button "Campaign" at bounding box center [49, 32] width 20 height 5
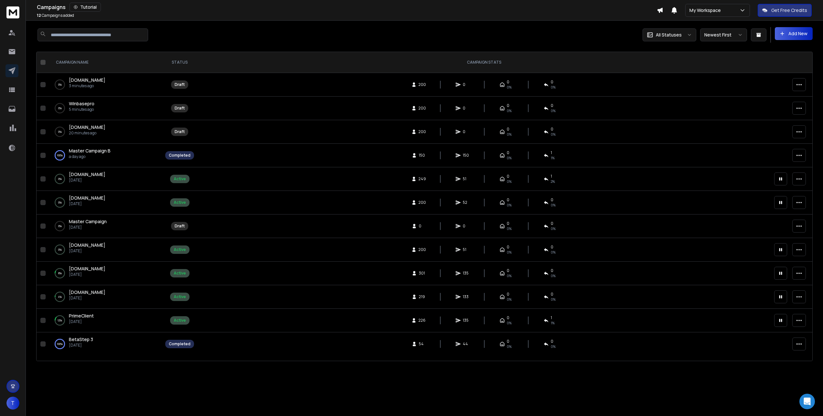
click at [799, 155] on icon "button" at bounding box center [798, 155] width 6 height 6
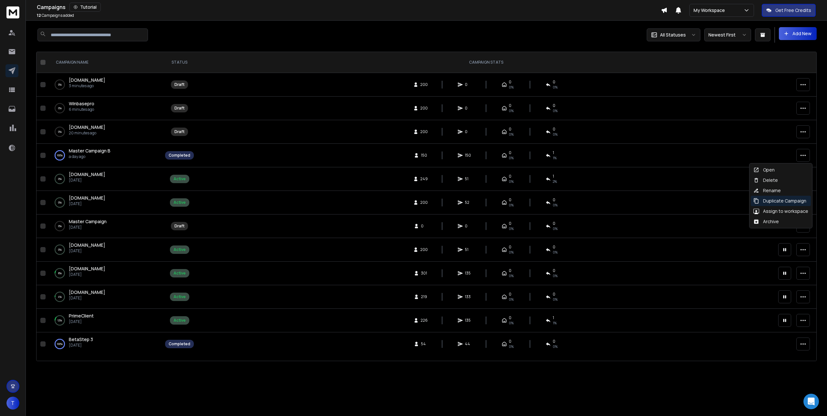
click at [782, 200] on div "Duplicate Campaign" at bounding box center [780, 201] width 53 height 6
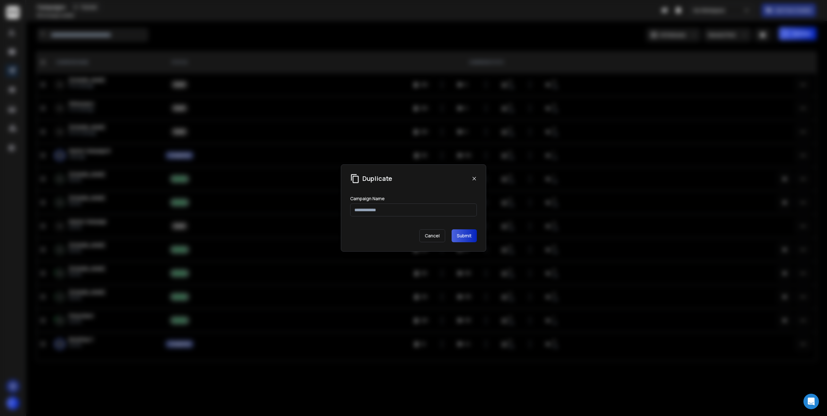
click at [374, 208] on input "text" at bounding box center [413, 210] width 127 height 13
type input "**********"
click at [464, 236] on button "Submit" at bounding box center [464, 235] width 25 height 13
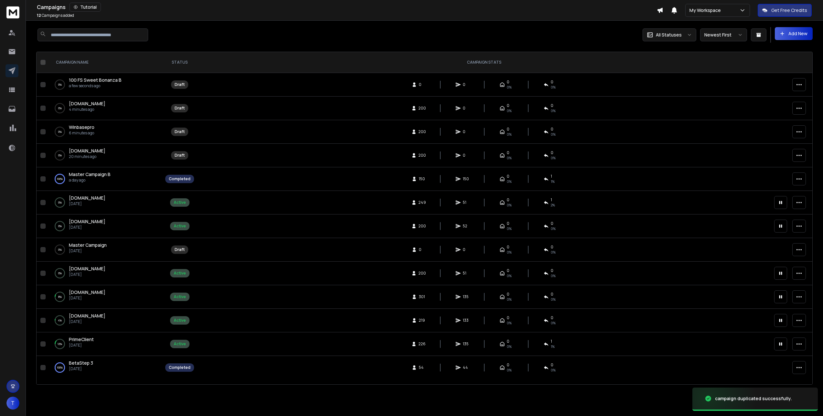
click at [141, 83] on div "0 % 100 FS Sweet Bonanza B a few seconds ago" at bounding box center [105, 85] width 100 height 16
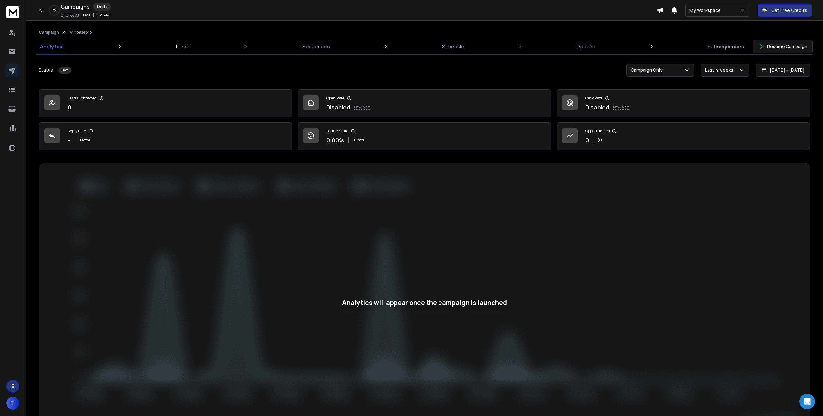
click at [175, 47] on link "Leads" at bounding box center [183, 47] width 22 height 16
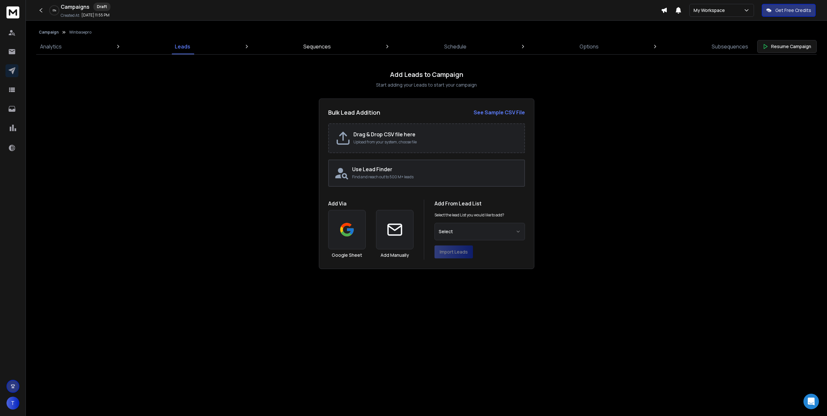
click at [322, 45] on p "Sequences" at bounding box center [316, 47] width 27 height 8
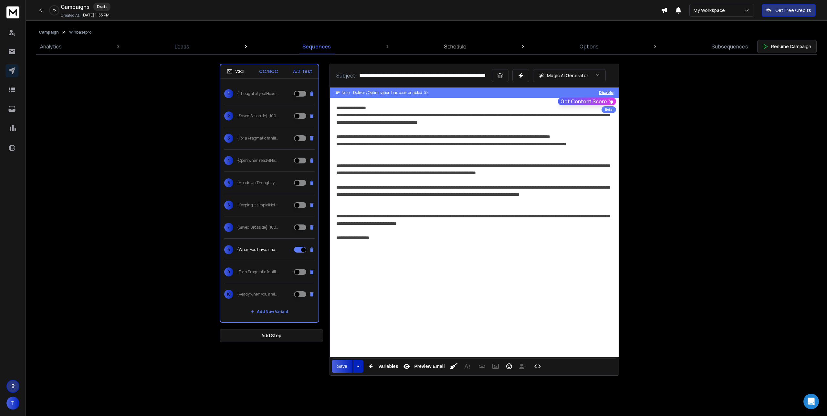
click at [444, 47] on link "Schedule" at bounding box center [456, 47] width 30 height 16
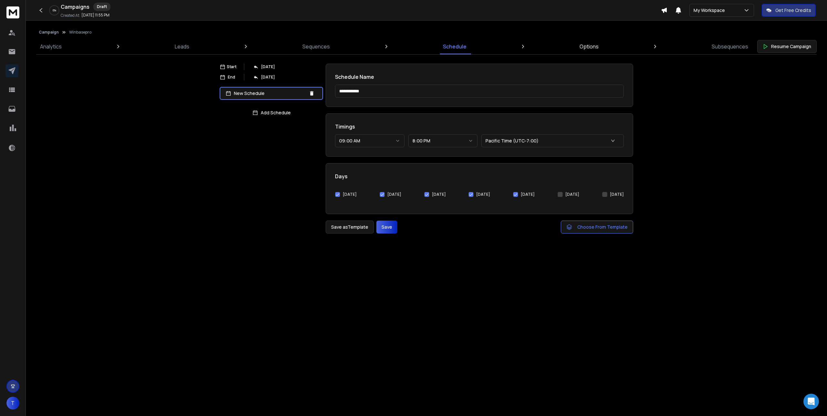
click at [587, 46] on p "Options" at bounding box center [589, 47] width 19 height 8
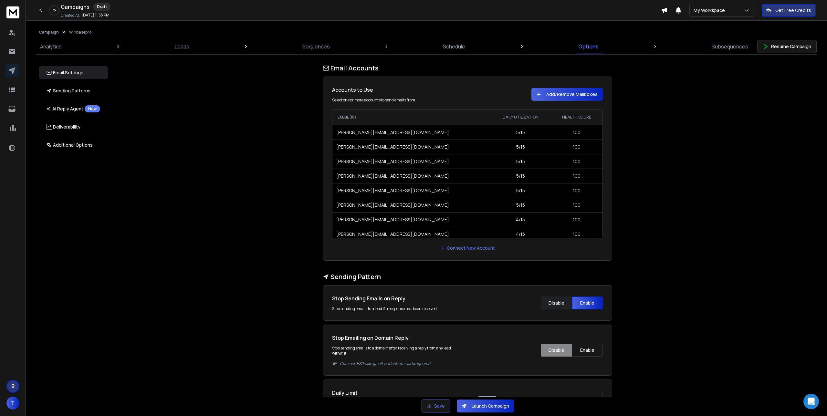
click at [557, 93] on button "Add/Remove Mailboxes" at bounding box center [567, 94] width 71 height 13
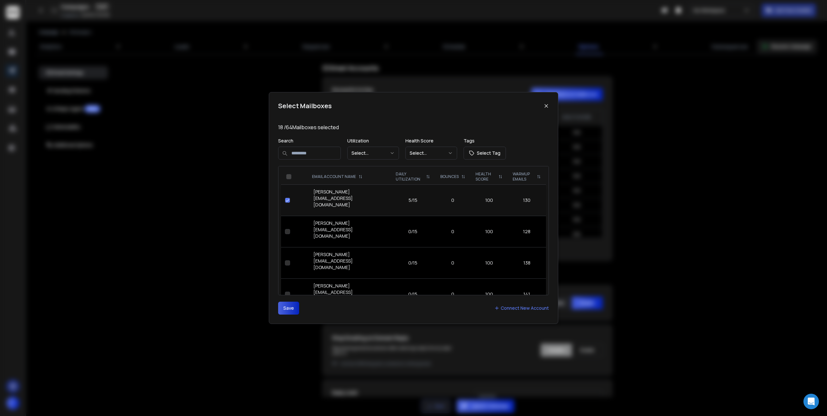
click at [290, 198] on div at bounding box center [296, 200] width 22 height 5
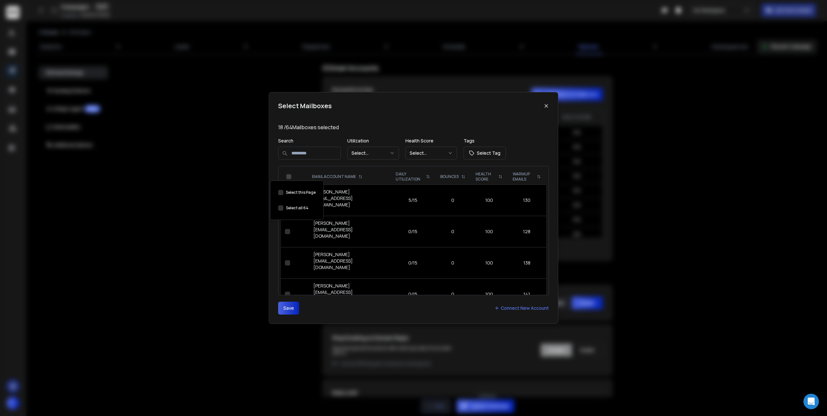
click at [290, 177] on button "Select this Page" at bounding box center [288, 176] width 5 height 5
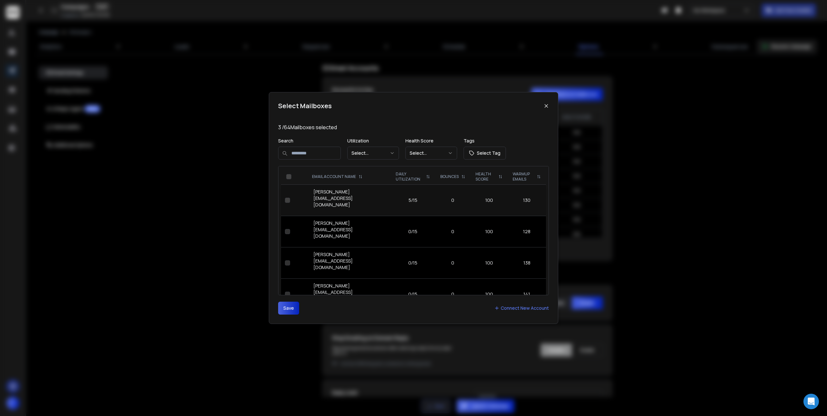
click at [289, 198] on button "button" at bounding box center [287, 200] width 5 height 5
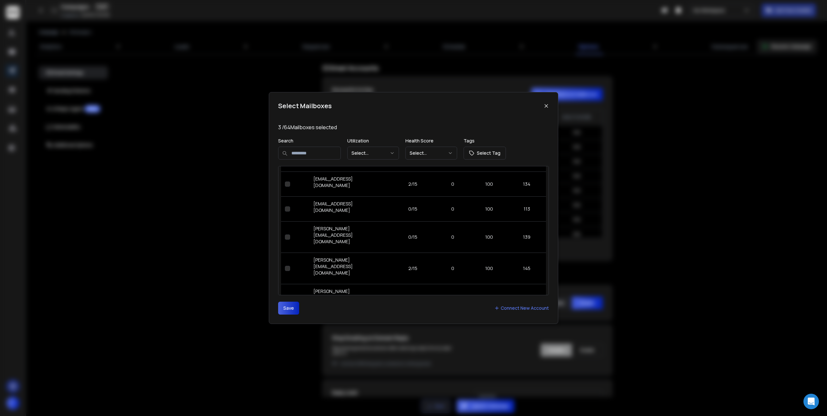
scroll to position [1004, 0]
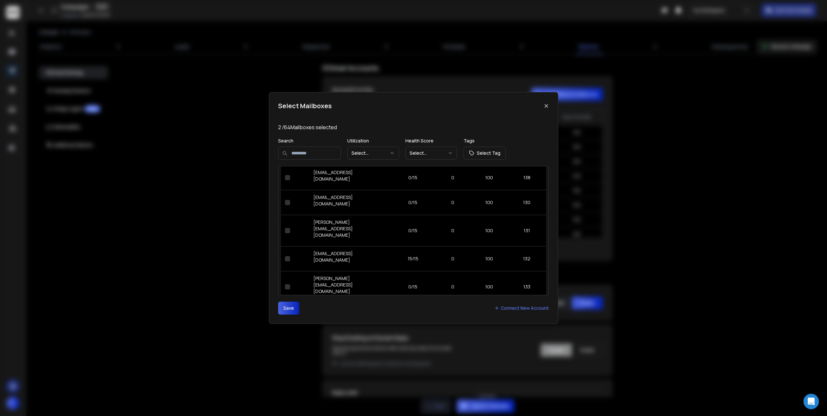
scroll to position [1155, 0]
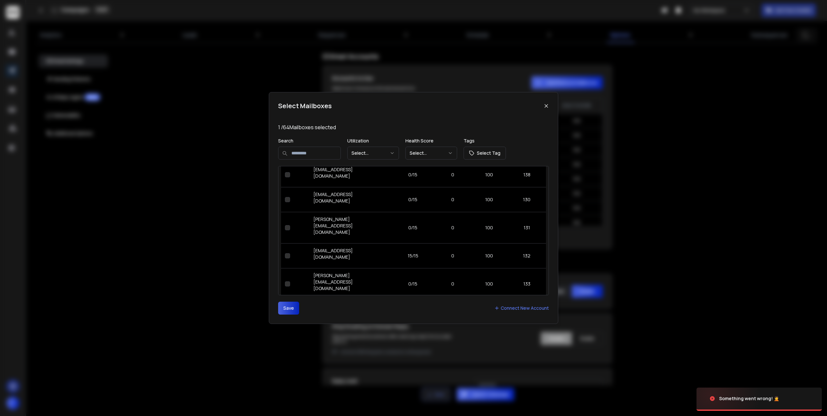
click at [287, 306] on button "Save" at bounding box center [288, 308] width 21 height 13
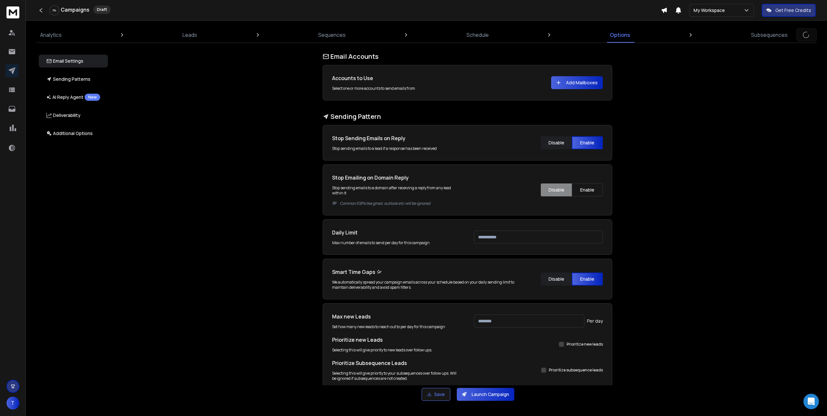
click at [561, 82] on button "Add Mailboxes" at bounding box center [577, 82] width 52 height 13
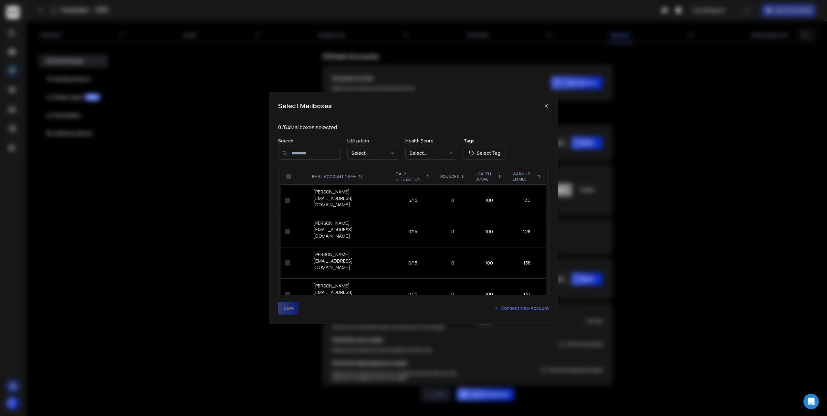
click at [310, 153] on input at bounding box center [309, 153] width 63 height 13
type input "******"
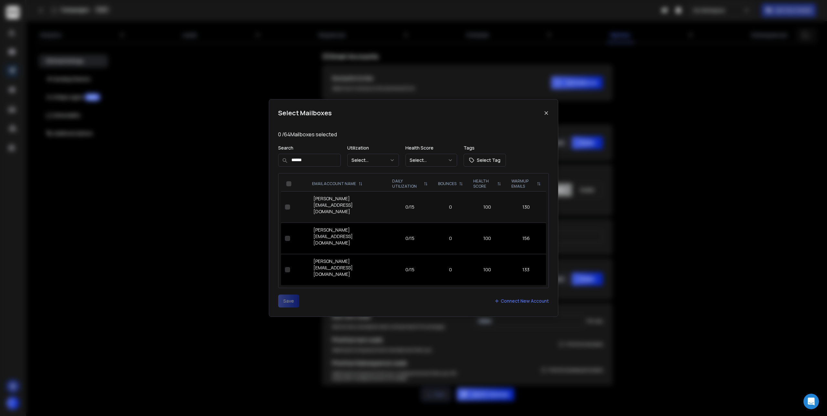
click at [286, 210] on button "button" at bounding box center [287, 207] width 5 height 5
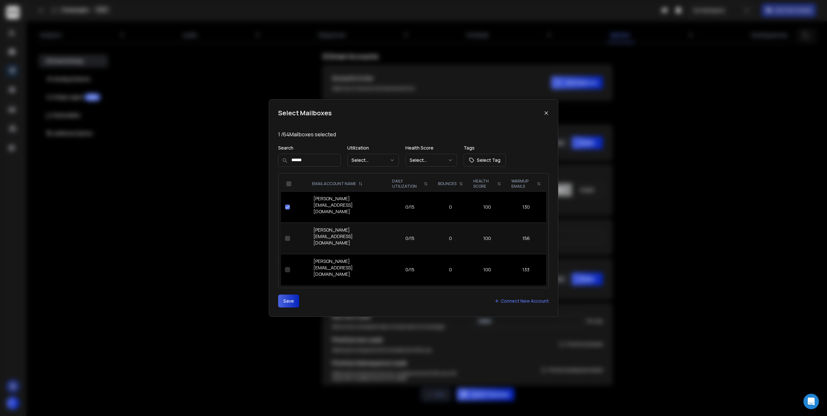
click at [290, 238] on button "button" at bounding box center [287, 238] width 5 height 5
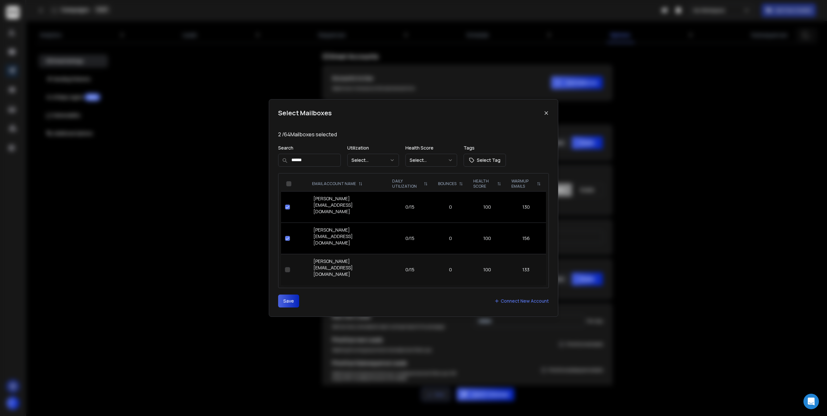
click at [288, 267] on button "button" at bounding box center [287, 269] width 5 height 5
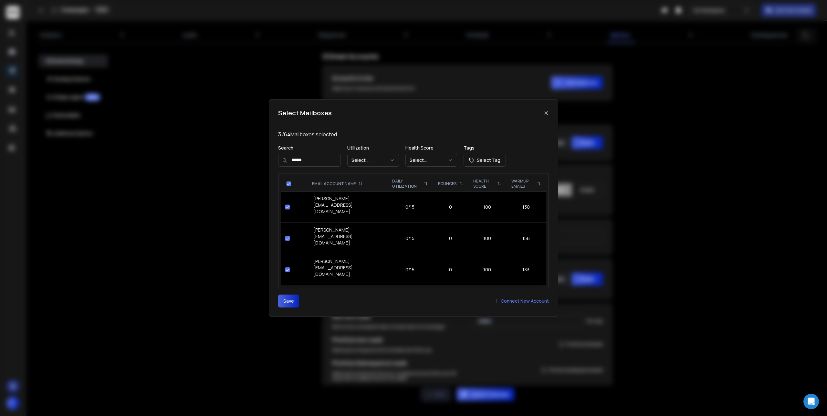
click at [303, 167] on input "******" at bounding box center [309, 160] width 63 height 13
type input "********"
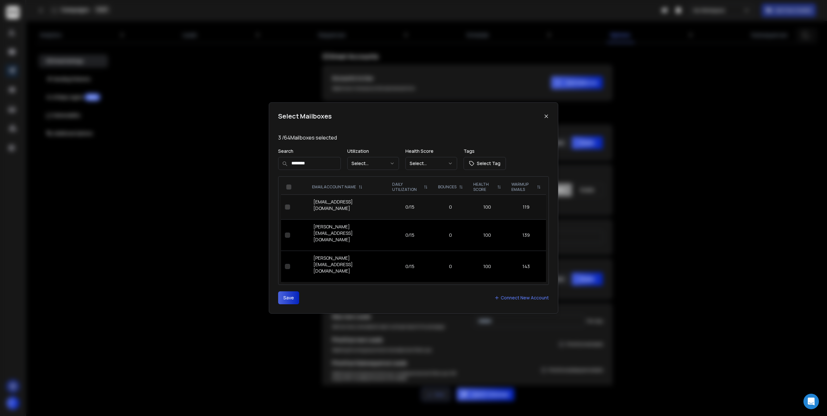
click at [289, 210] on button "button" at bounding box center [287, 207] width 5 height 5
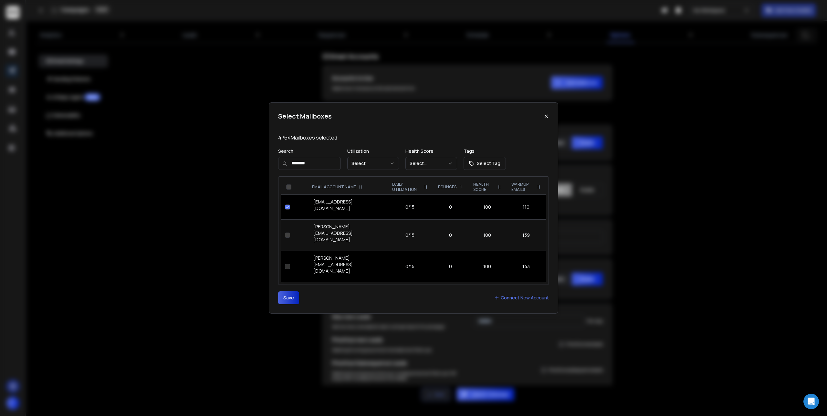
click at [289, 238] on button "button" at bounding box center [287, 235] width 5 height 5
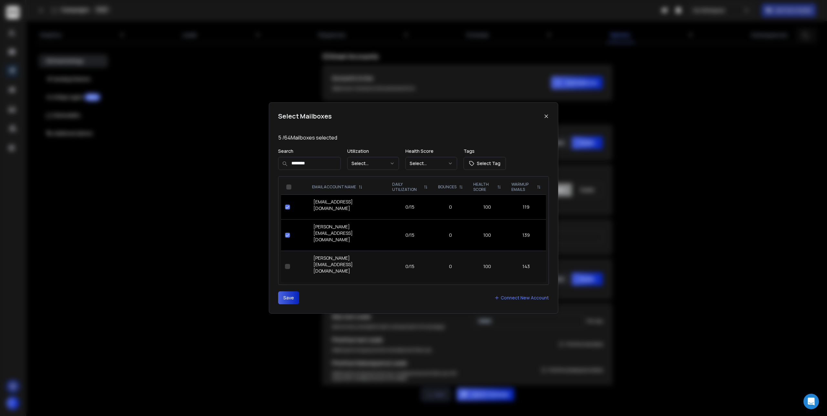
click at [289, 264] on button "button" at bounding box center [287, 266] width 5 height 5
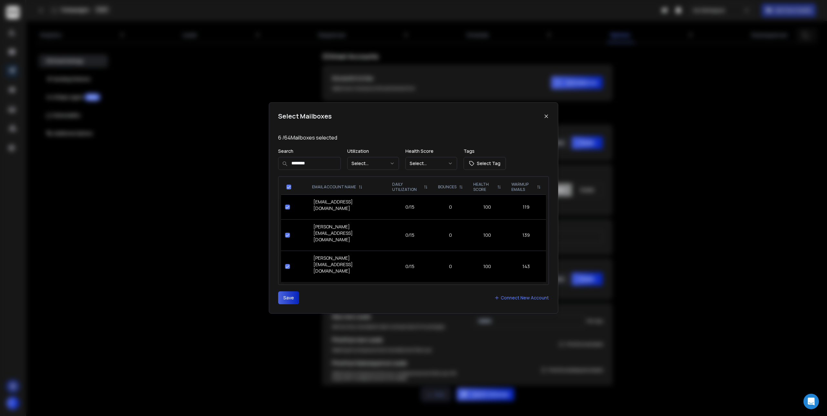
click at [300, 170] on input "********" at bounding box center [309, 163] width 63 height 13
type input "******"
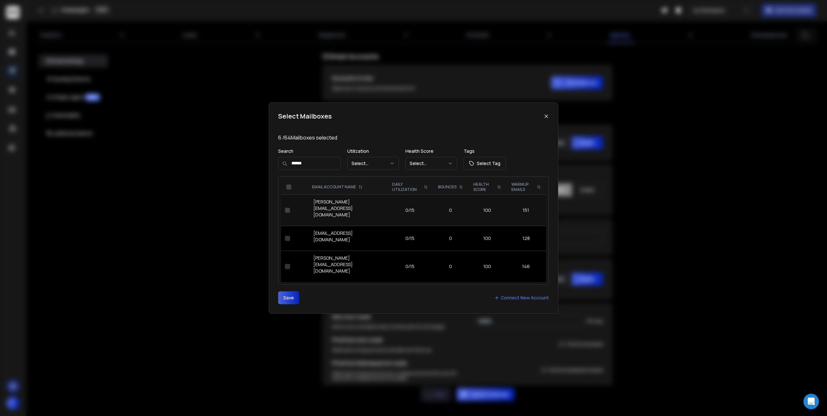
click at [287, 213] on button "button" at bounding box center [287, 210] width 5 height 5
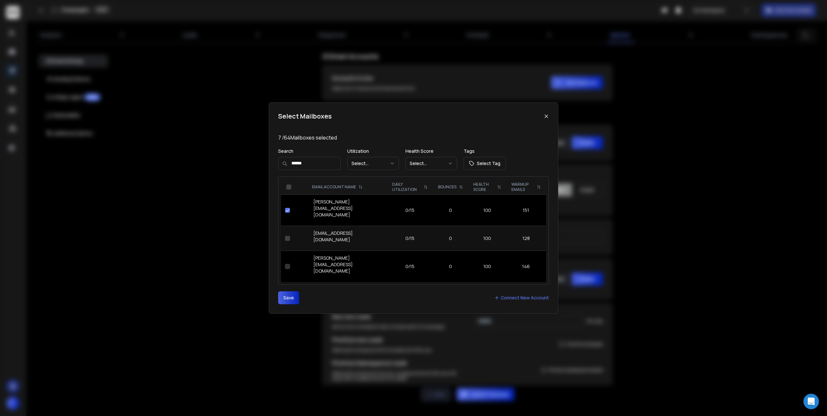
click at [288, 238] on button "button" at bounding box center [287, 238] width 5 height 5
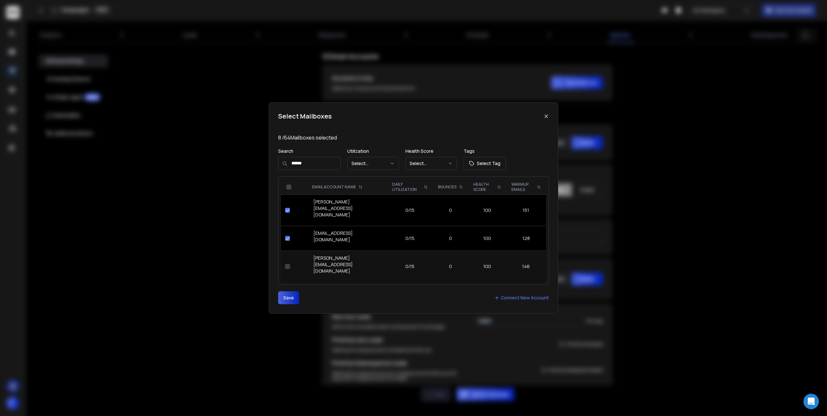
click at [285, 264] on button "button" at bounding box center [287, 266] width 5 height 5
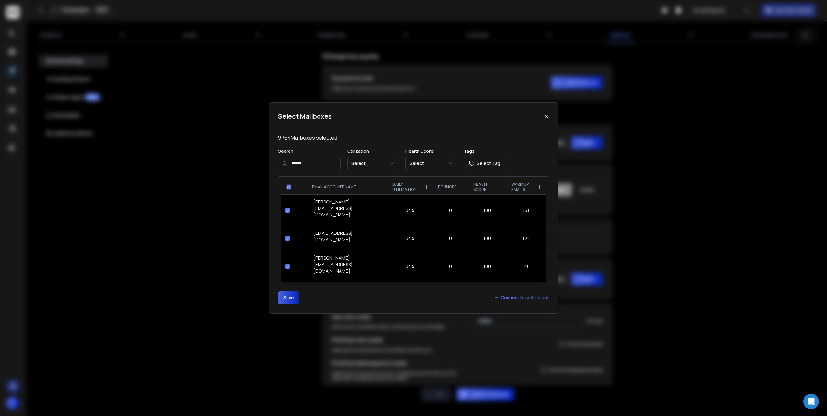
click at [285, 292] on button "Save" at bounding box center [288, 298] width 21 height 13
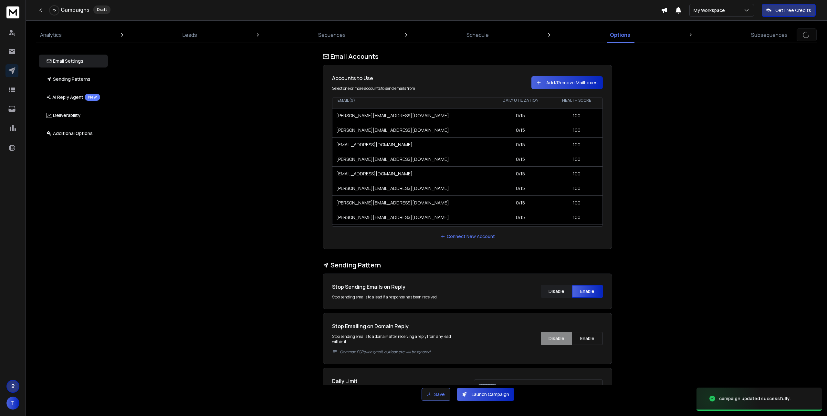
scroll to position [0, 0]
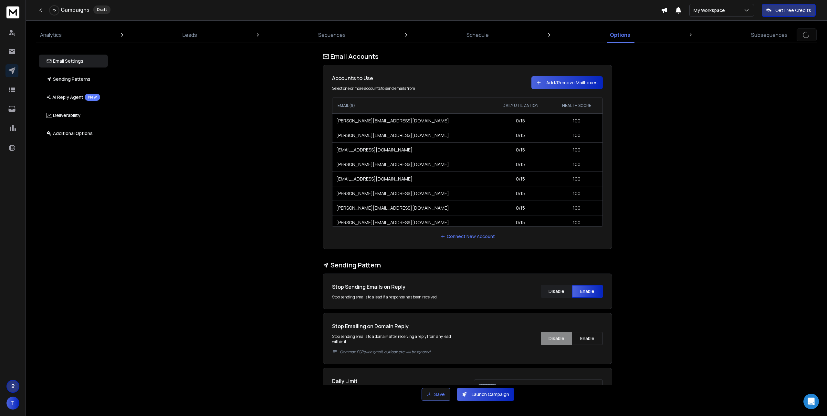
click at [220, 96] on div "Email Accounts Accounts to Use Select one or more accounts to send emails from …" at bounding box center [471, 219] width 706 height 334
click at [294, 133] on div "Email Accounts Accounts to Use Select one or more accounts to send emails from …" at bounding box center [471, 219] width 706 height 334
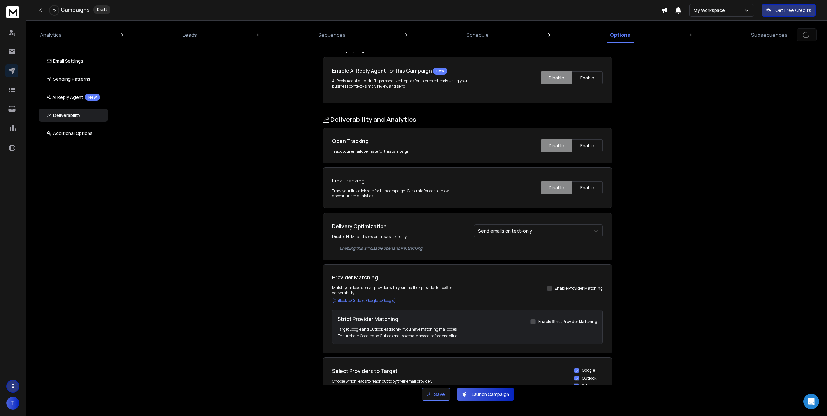
scroll to position [1022, 0]
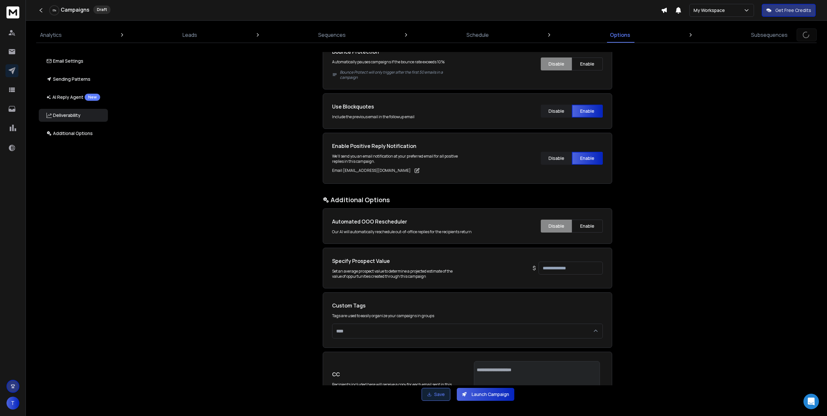
click at [435, 394] on button "Save" at bounding box center [436, 394] width 29 height 13
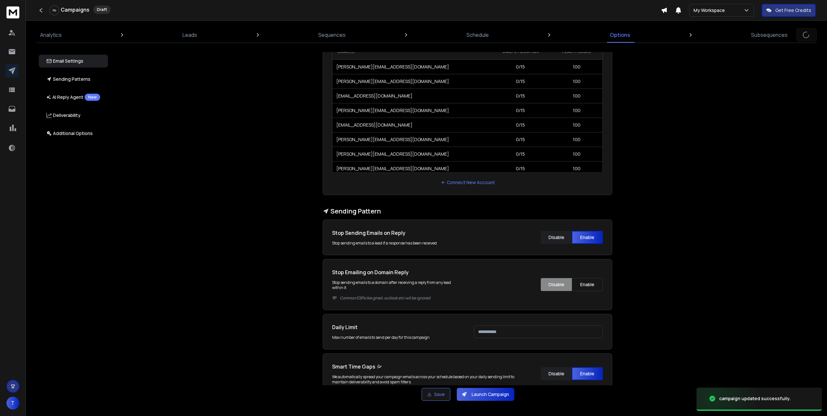
scroll to position [0, 0]
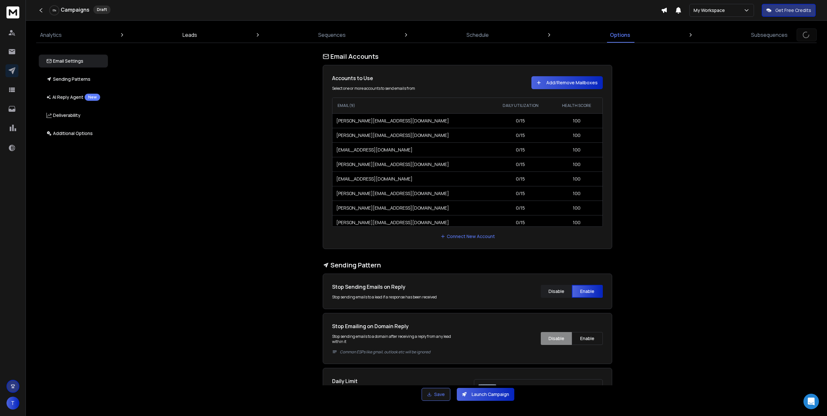
click at [192, 34] on p "Leads" at bounding box center [190, 35] width 15 height 8
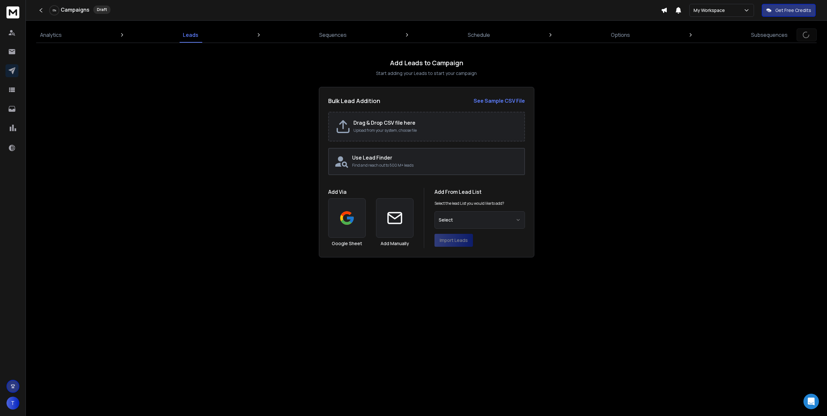
click at [679, 160] on div "Add Leads to Campaign Start adding your Leads to start your campaign Bulk Lead …" at bounding box center [427, 155] width 776 height 206
